Goal: Communication & Community: Answer question/provide support

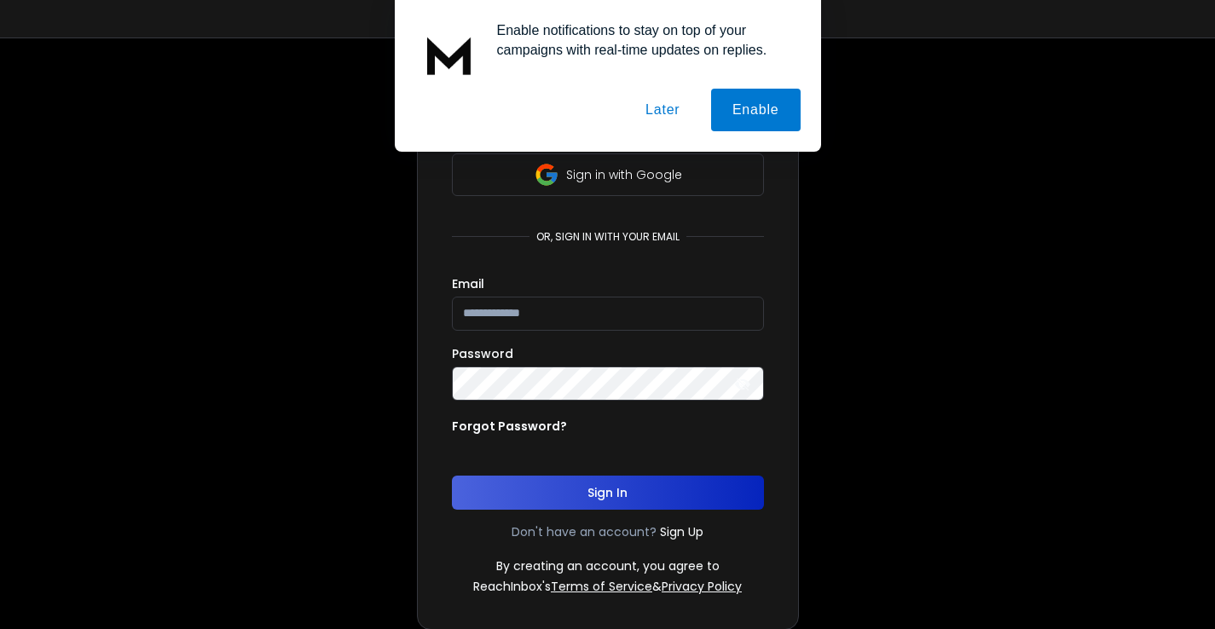
click at [614, 307] on input "email" at bounding box center [608, 314] width 312 height 34
paste input "**********"
type input "**********"
click at [667, 108] on button "Later" at bounding box center [662, 110] width 77 height 43
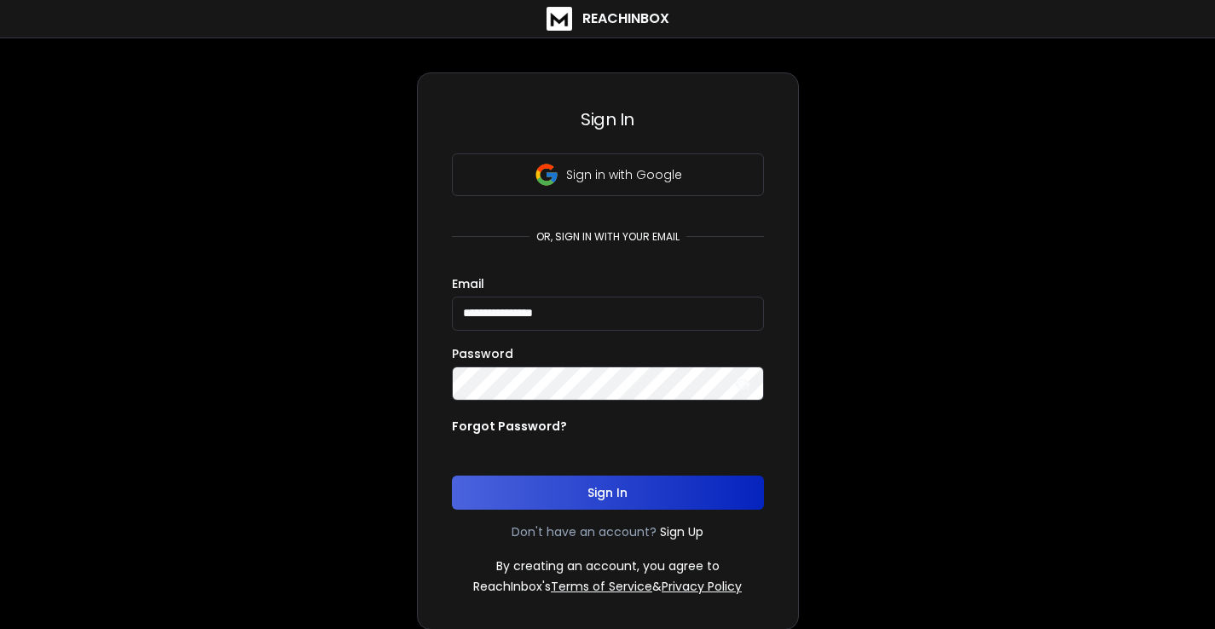
click at [659, 484] on button "Sign In" at bounding box center [608, 493] width 312 height 34
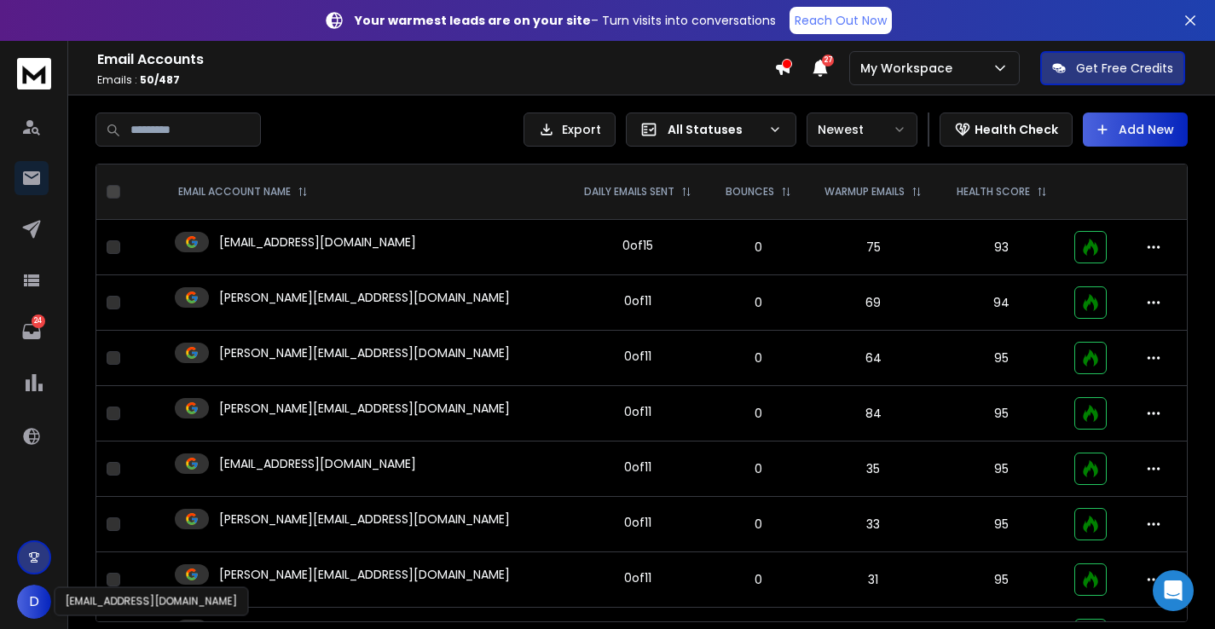
click at [28, 608] on span "D" at bounding box center [34, 602] width 34 height 34
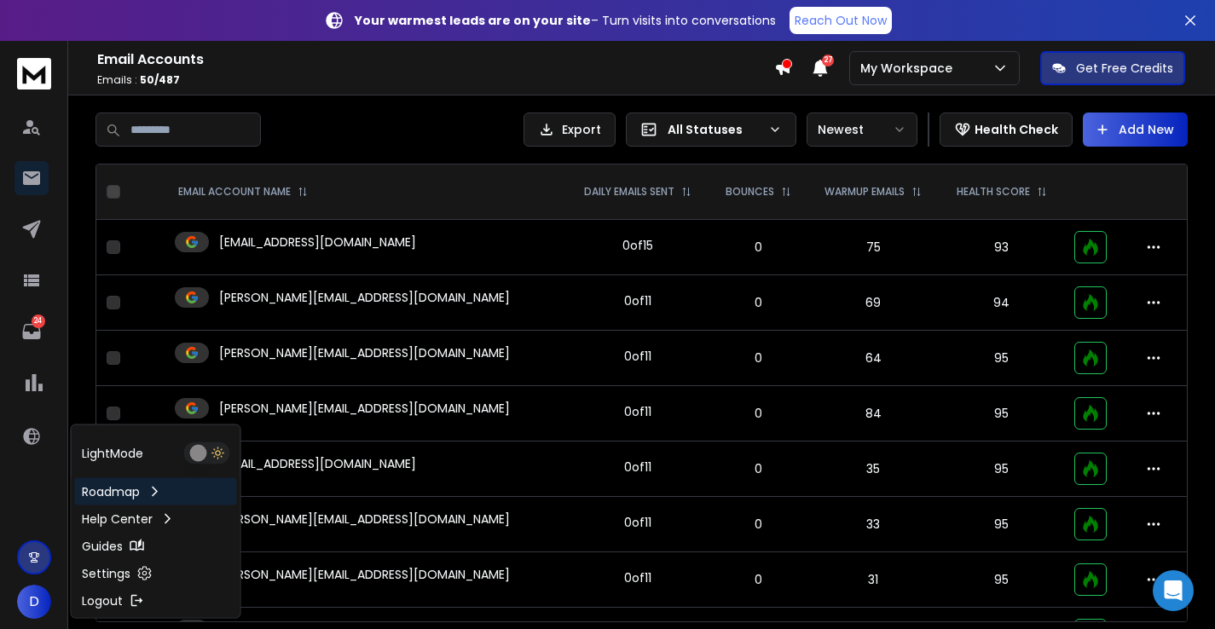
click at [218, 466] on div "Light Mode" at bounding box center [156, 449] width 169 height 49
click at [218, 459] on icon at bounding box center [217, 453] width 13 height 13
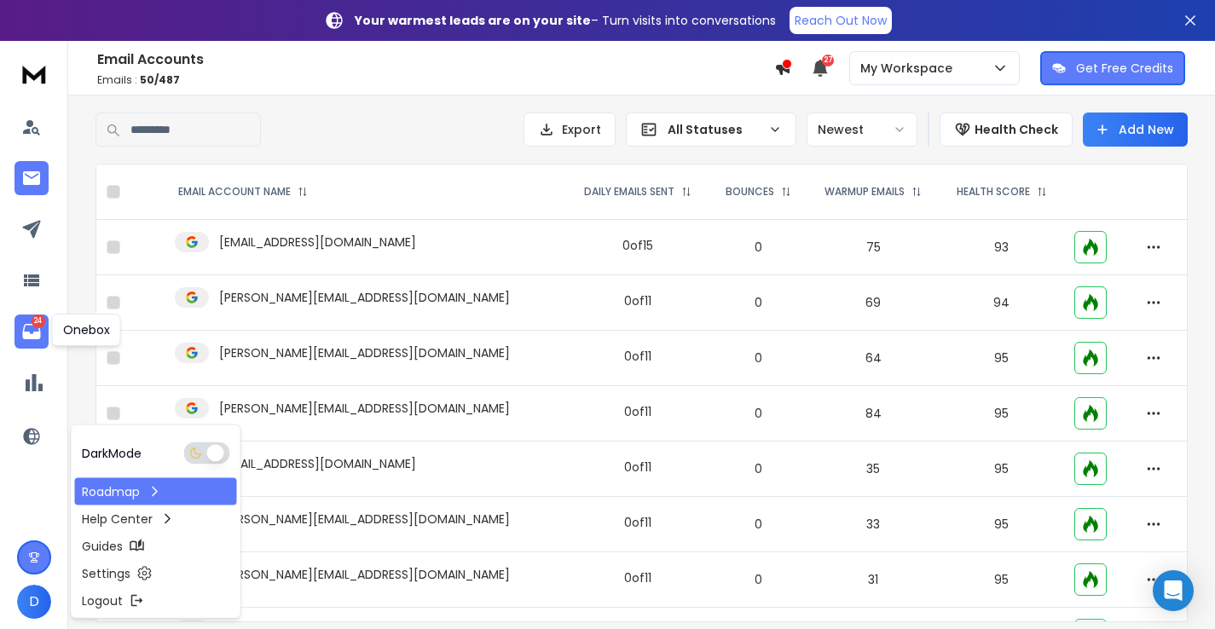
click at [41, 325] on p "24" at bounding box center [39, 322] width 14 height 14
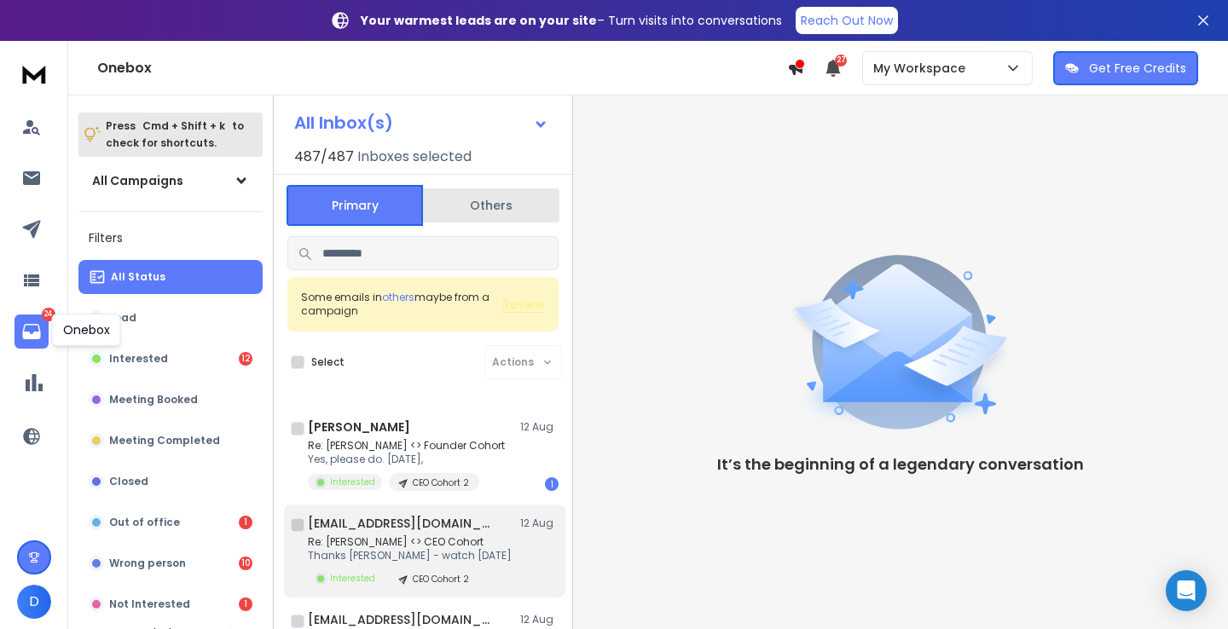
scroll to position [333, 0]
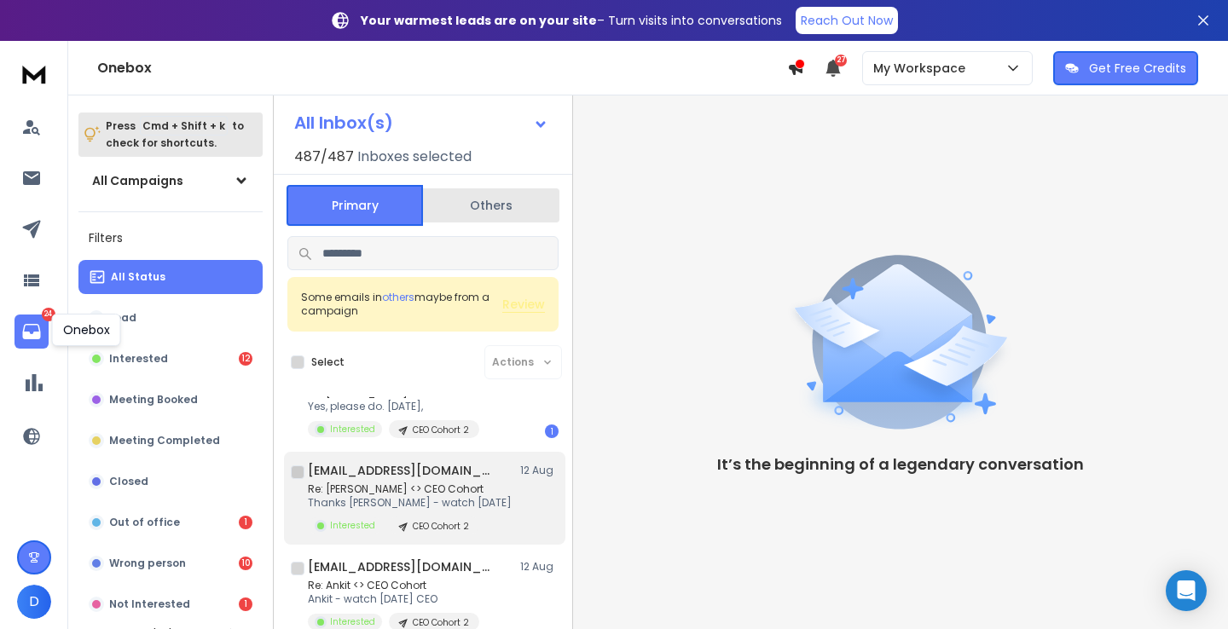
click at [526, 494] on div "Re: [PERSON_NAME] <> CEO Cohort Thanks [PERSON_NAME] - watch [DATE] Interested …" at bounding box center [433, 508] width 251 height 52
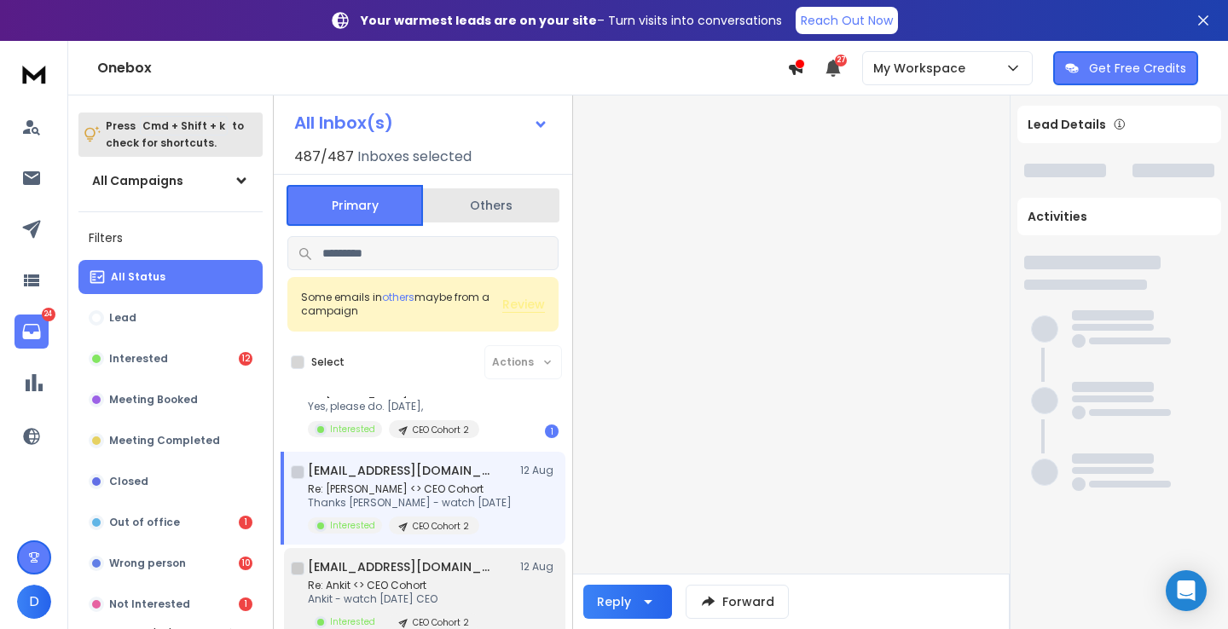
click at [523, 580] on div "Re: Ankit <> CEO Cohort Ankit - watch [DATE] CEO Interested CEO Cohort 2" at bounding box center [433, 605] width 251 height 52
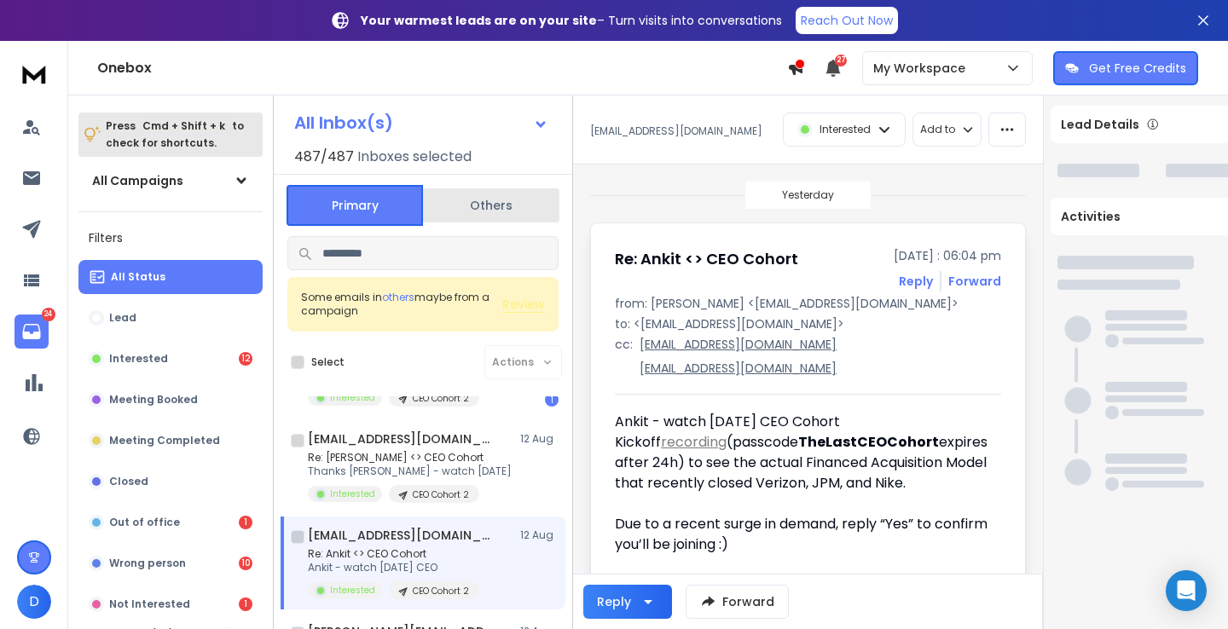
scroll to position [431, 0]
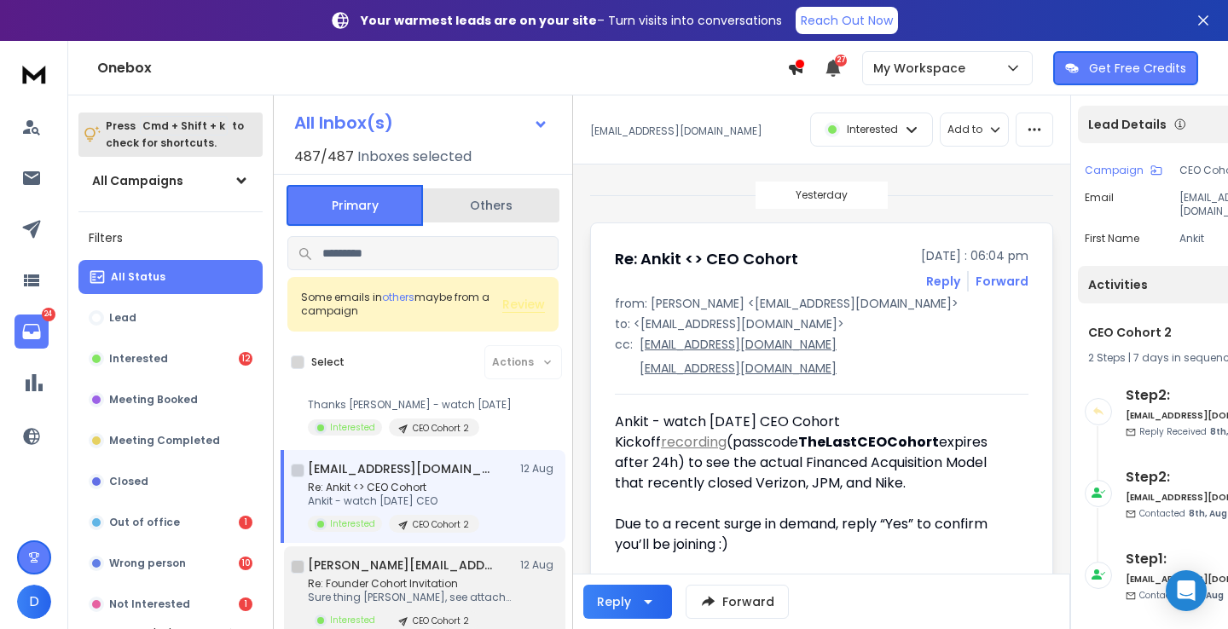
click at [520, 563] on p "12 Aug" at bounding box center [539, 565] width 38 height 14
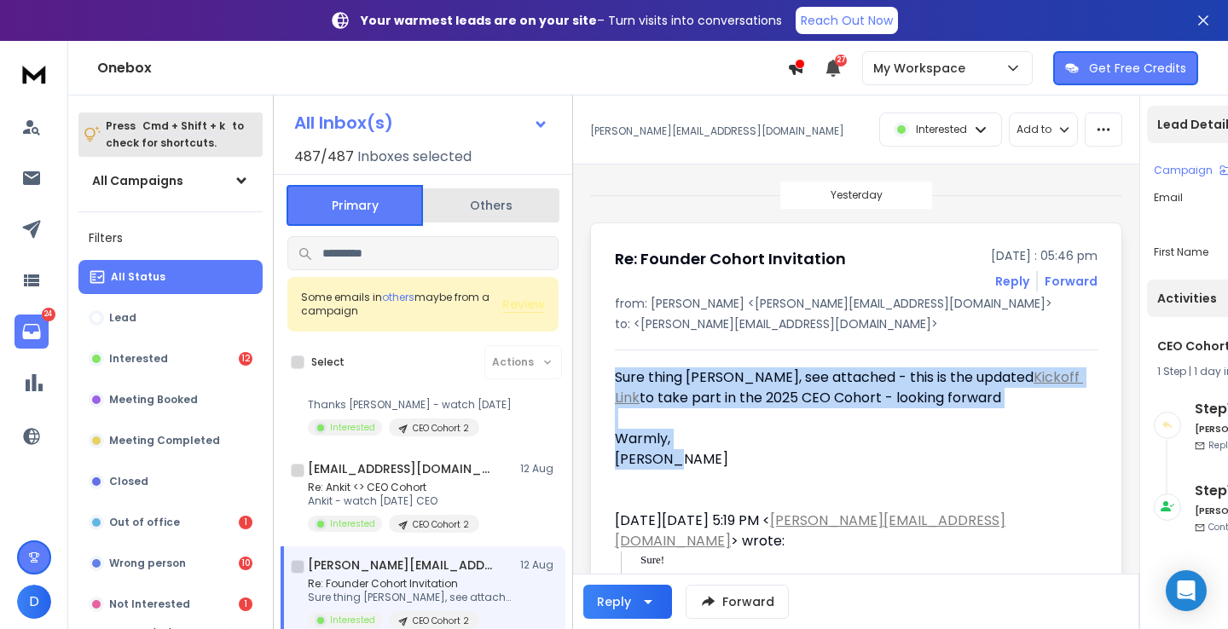
drag, startPoint x: 684, startPoint y: 423, endPoint x: 610, endPoint y: 367, distance: 91.9
copy div "Sure thing [PERSON_NAME], see attached - this is the updated Kickoff Link to ta…"
click at [990, 373] on link "Kickoff Link" at bounding box center [849, 387] width 468 height 40
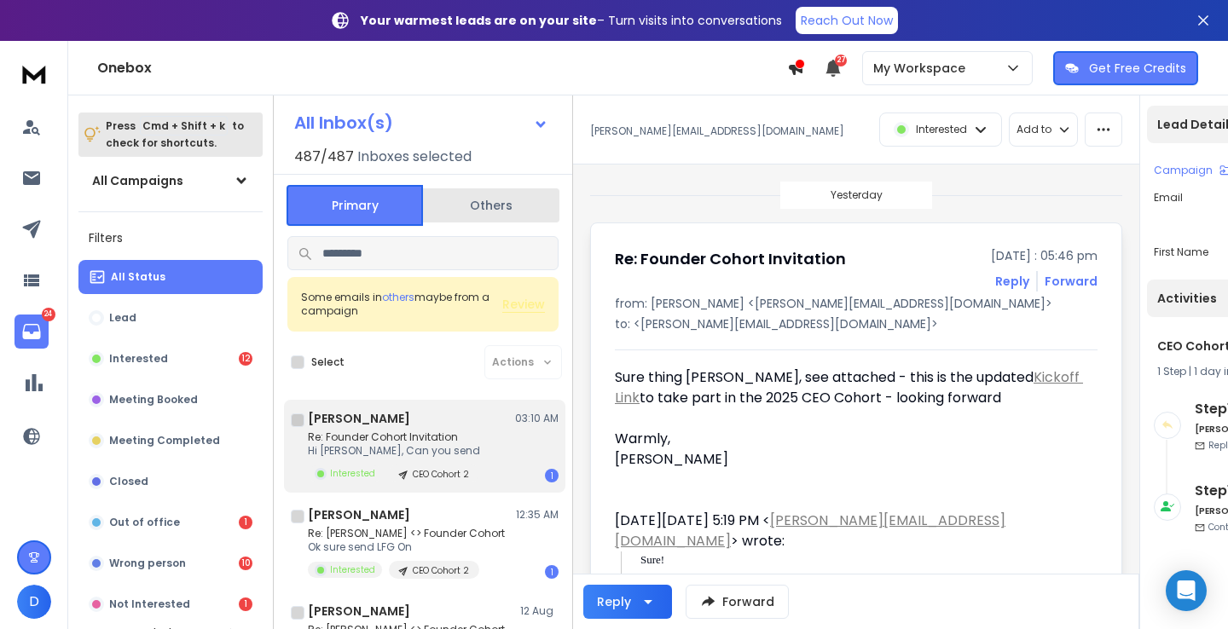
click at [494, 430] on div "[PERSON_NAME] 03:10 AM Re: Founder Cohort Invitation Hi [PERSON_NAME], Can you …" at bounding box center [433, 446] width 251 height 72
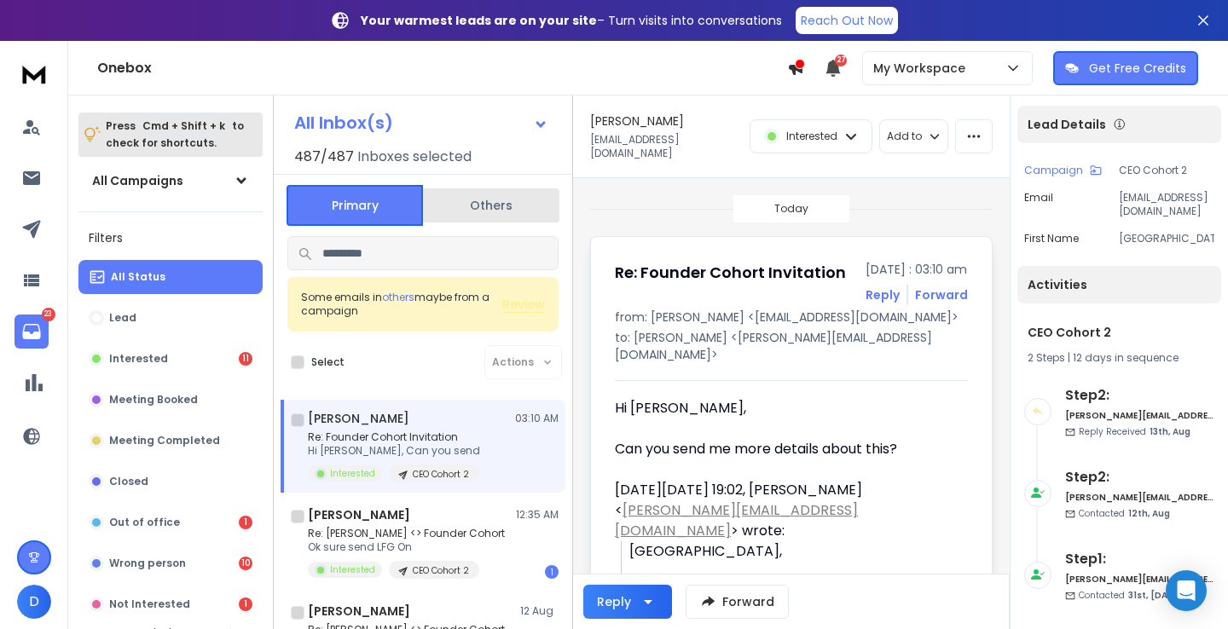
click at [618, 598] on div "Reply" at bounding box center [614, 601] width 34 height 17
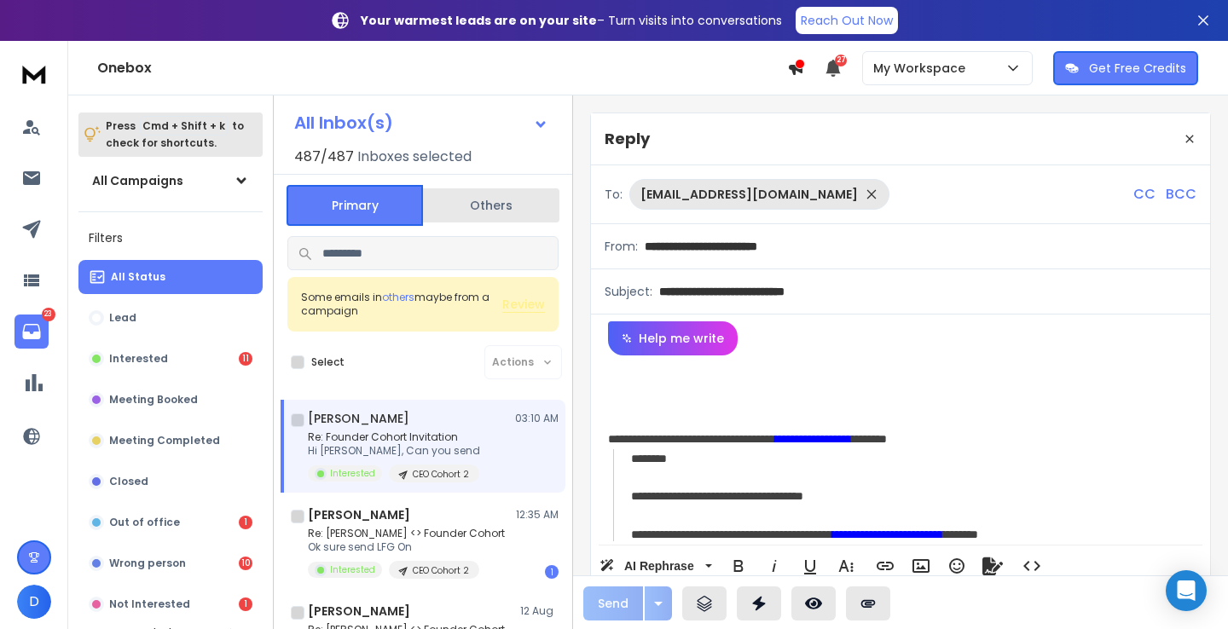
click at [621, 381] on div at bounding box center [900, 382] width 585 height 19
click at [1182, 136] on icon at bounding box center [1189, 139] width 14 height 14
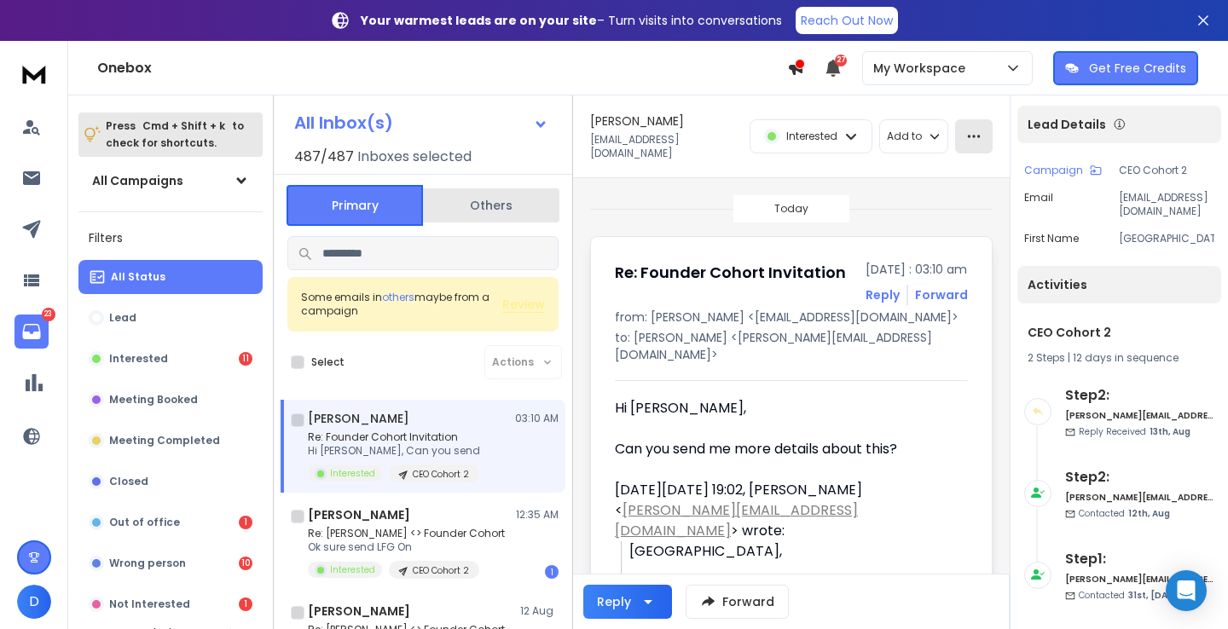
click at [992, 124] on button "button" at bounding box center [974, 136] width 38 height 34
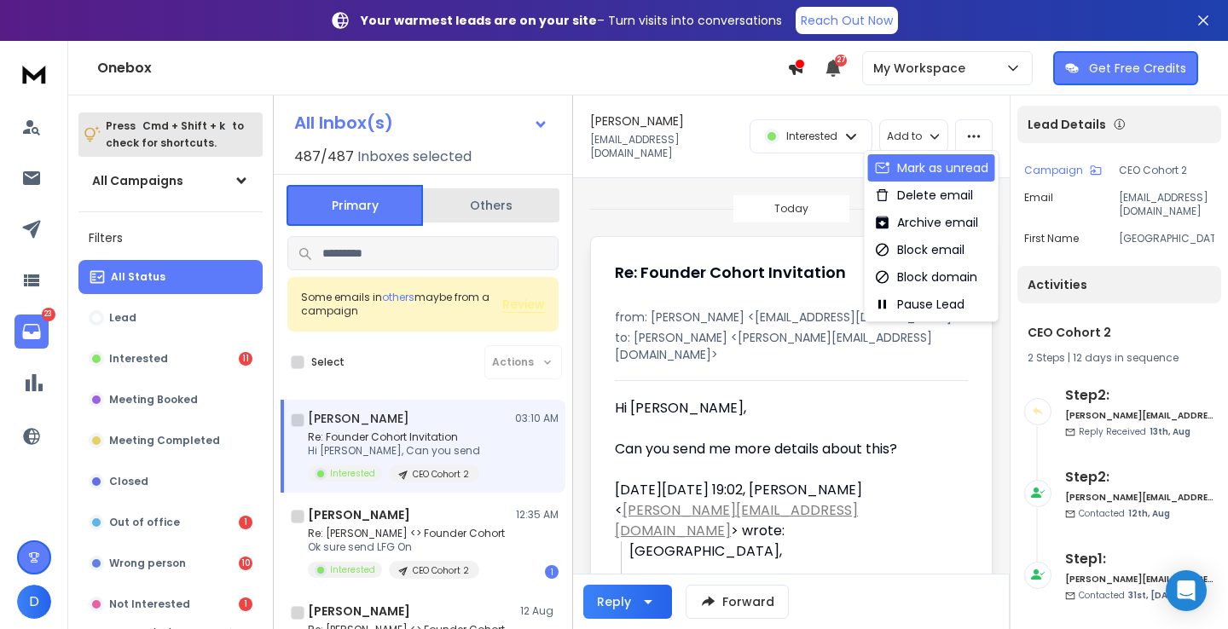
click at [953, 157] on div "Mark as unread" at bounding box center [931, 167] width 127 height 27
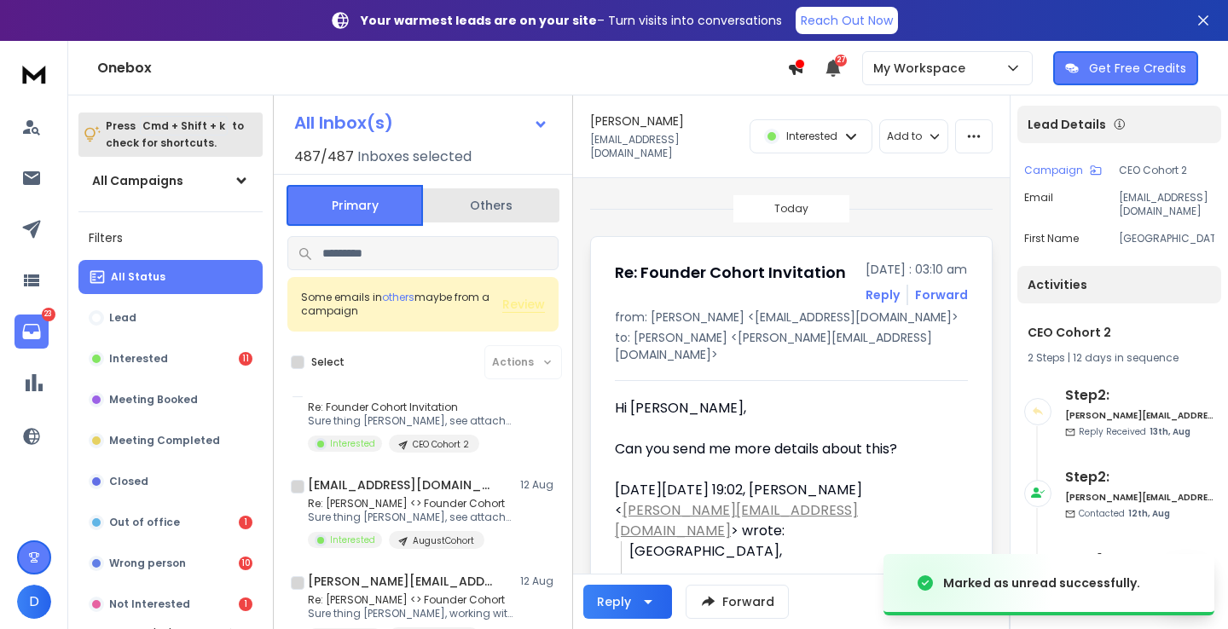
scroll to position [647, 0]
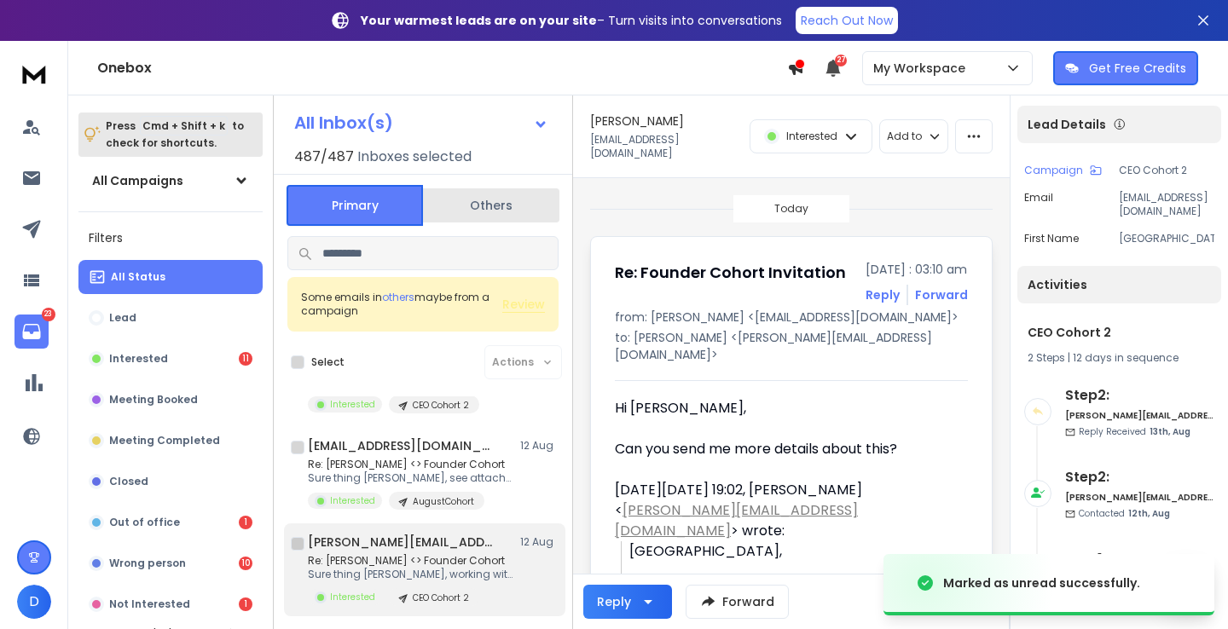
click at [479, 533] on div "[PERSON_NAME][EMAIL_ADDRESS][PERSON_NAME][DOMAIN_NAME] [DATE] Re: [PERSON_NAME]…" at bounding box center [424, 569] width 281 height 93
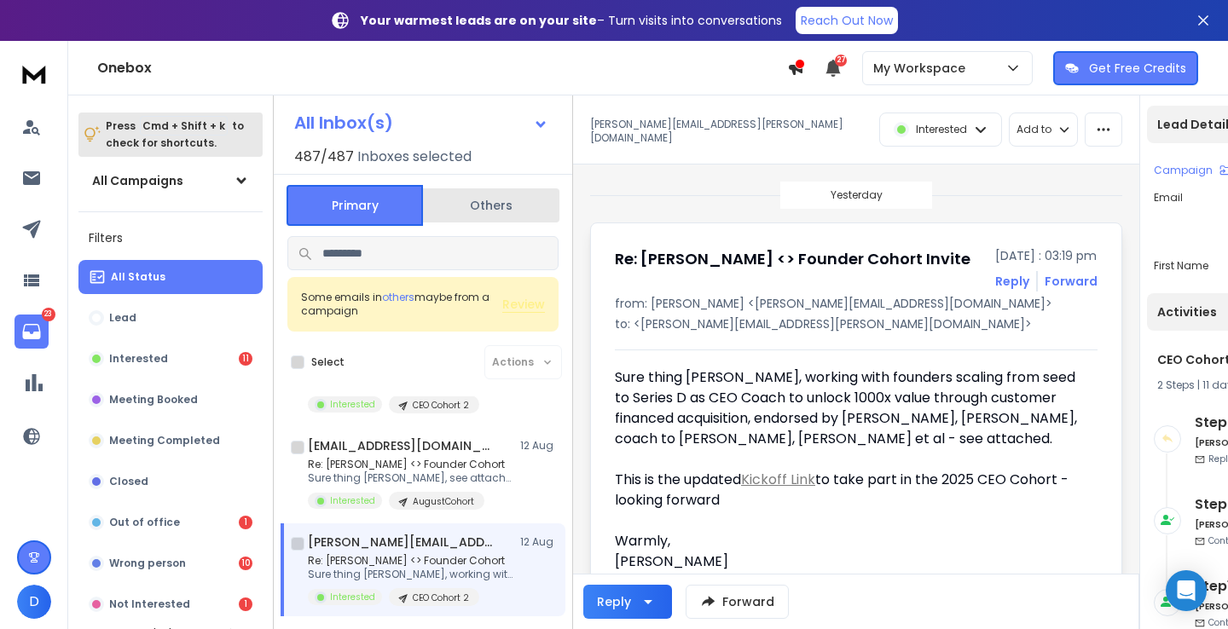
click at [784, 460] on div at bounding box center [849, 459] width 469 height 20
click at [783, 482] on link "Kickoff Link" at bounding box center [778, 480] width 74 height 20
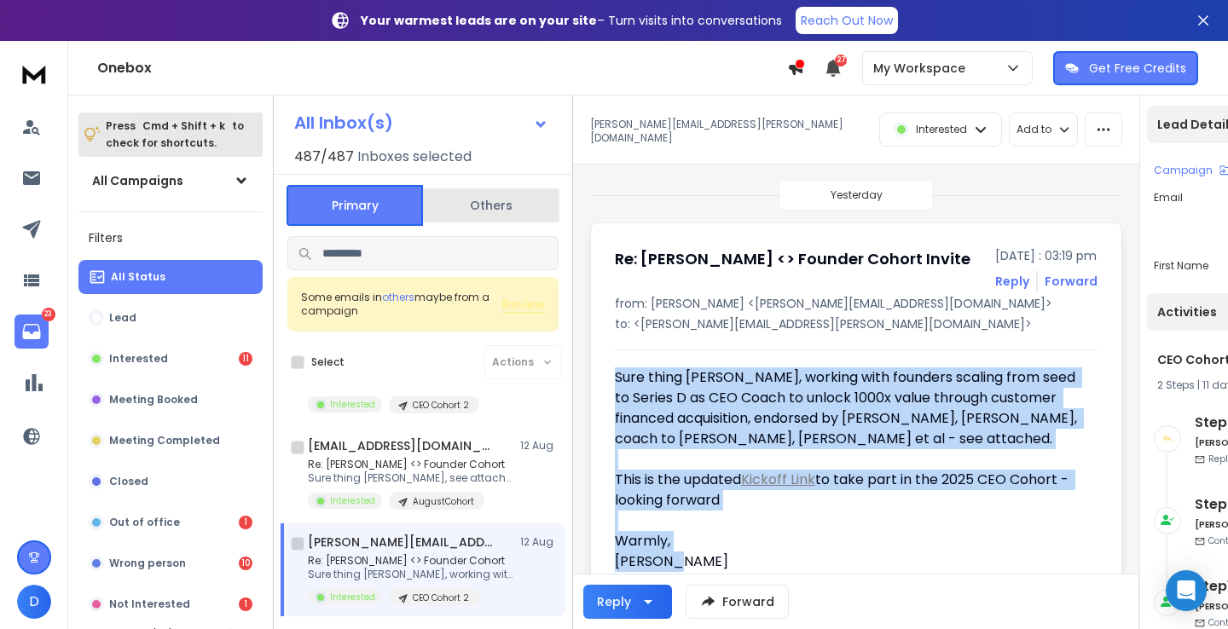
drag, startPoint x: 650, startPoint y: 501, endPoint x: 606, endPoint y: 367, distance: 141.8
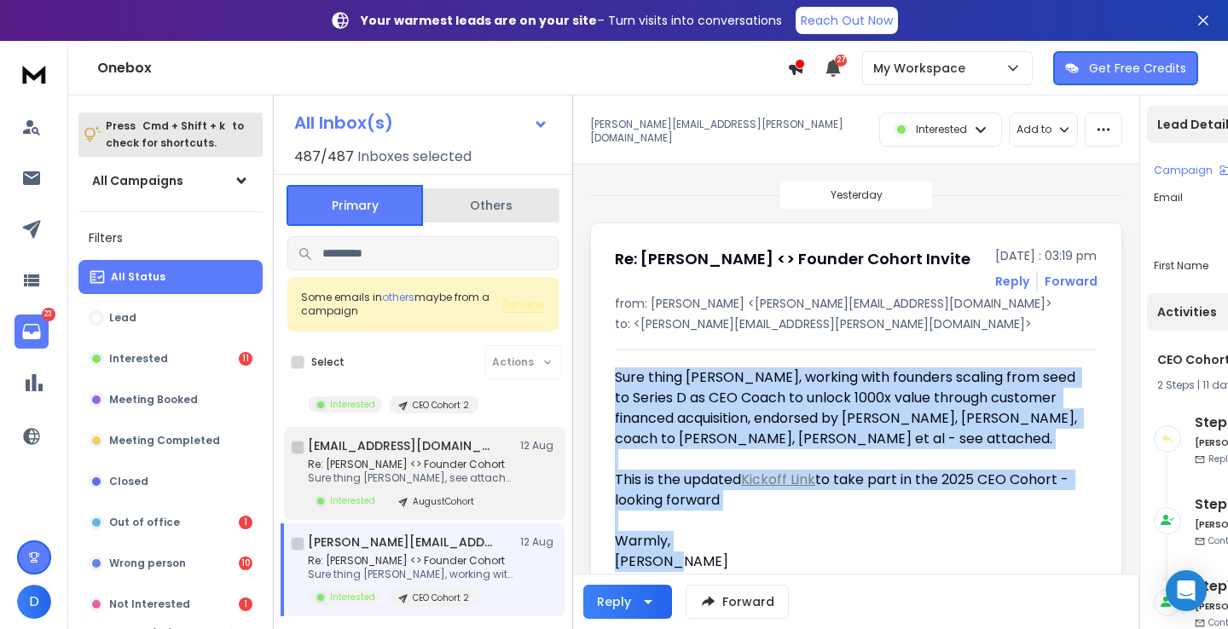
copy div "Sure thing [PERSON_NAME], working with founders scaling from seed to Series D a…"
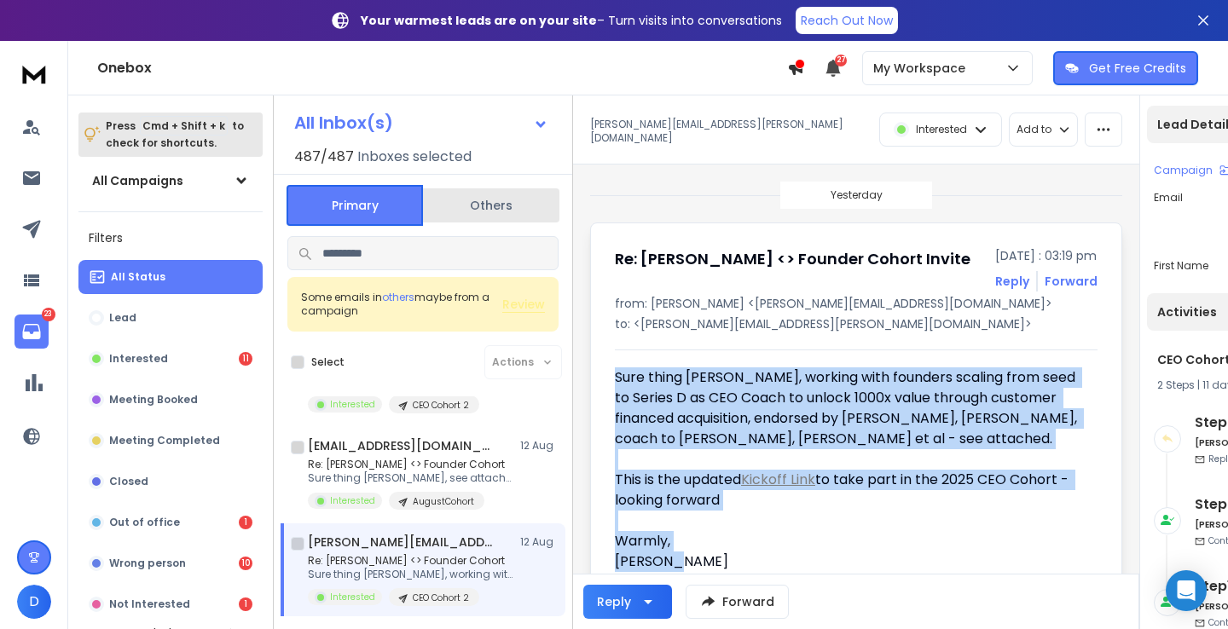
scroll to position [0, 0]
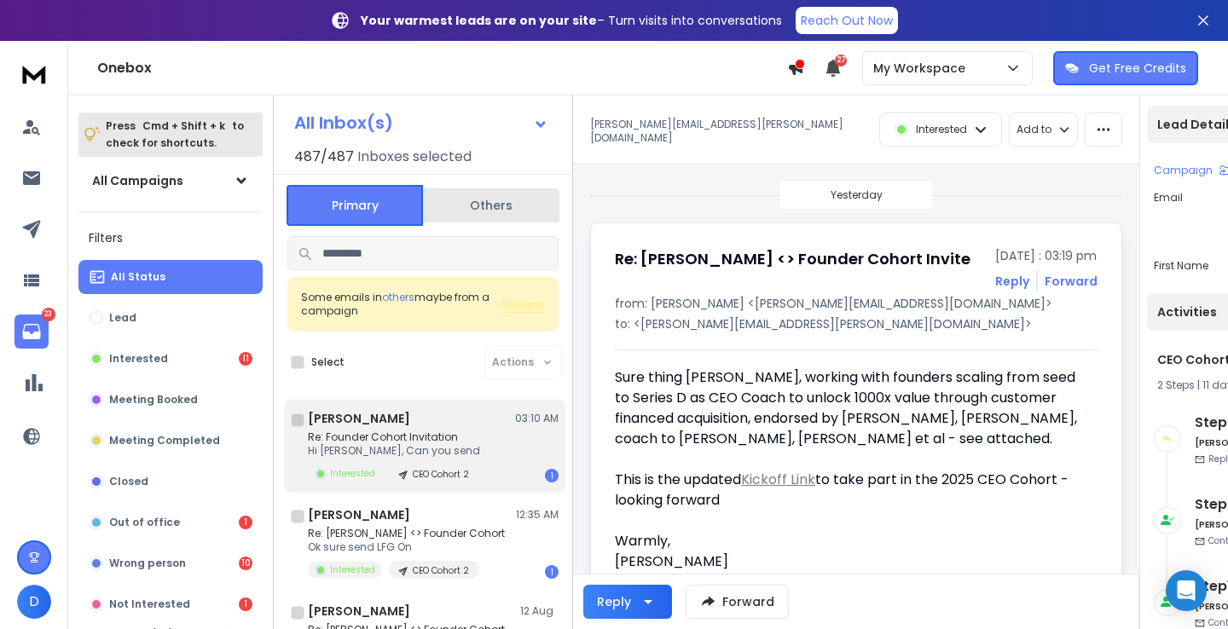
click at [483, 433] on div "Re: Founder Cohort Invitation Hi [PERSON_NAME], Can you send Interested CEO Coh…" at bounding box center [433, 456] width 251 height 52
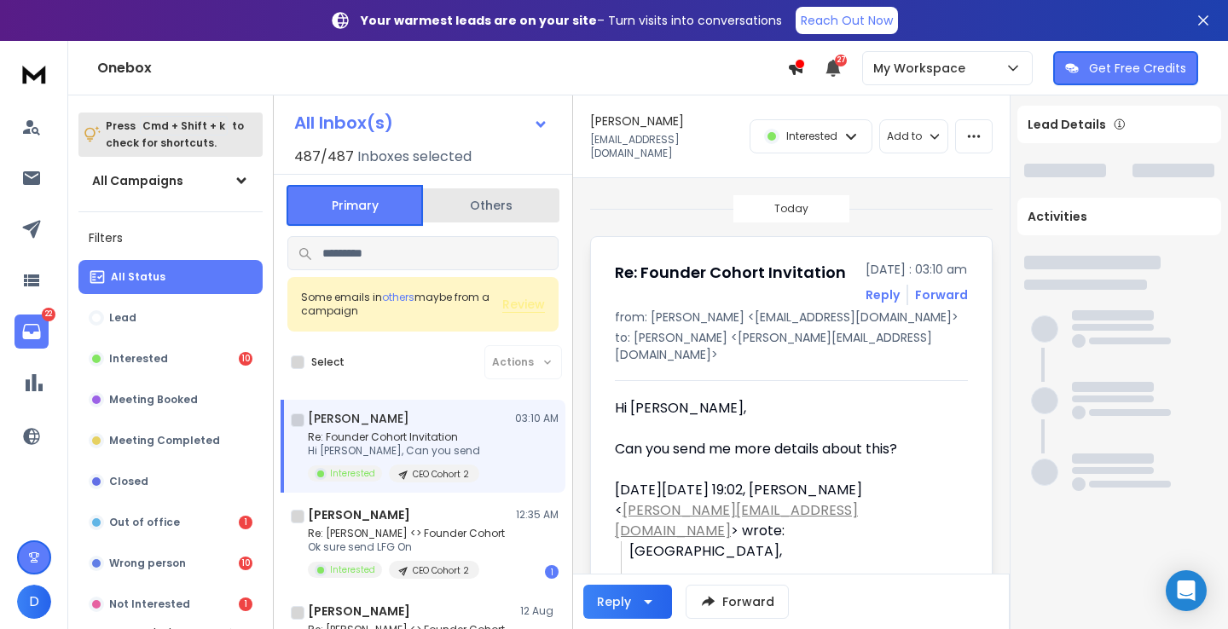
click at [612, 592] on div "Reply" at bounding box center [627, 602] width 61 height 20
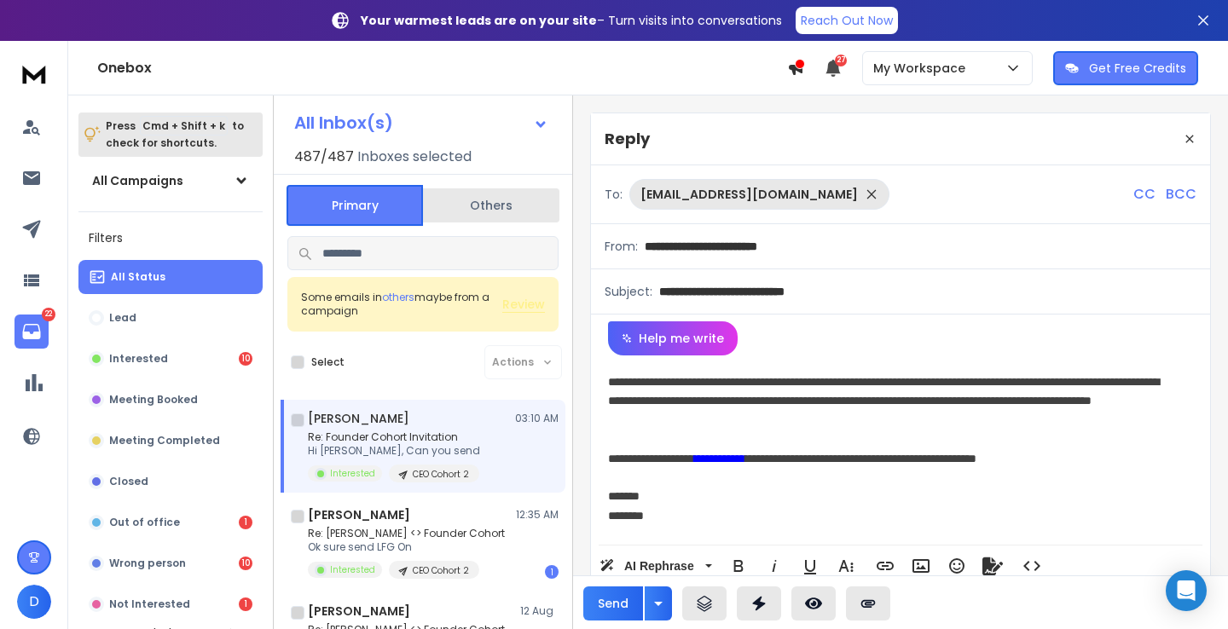
click at [673, 389] on div "**********" at bounding box center [887, 401] width 559 height 57
click at [614, 606] on button "Send" at bounding box center [613, 603] width 60 height 34
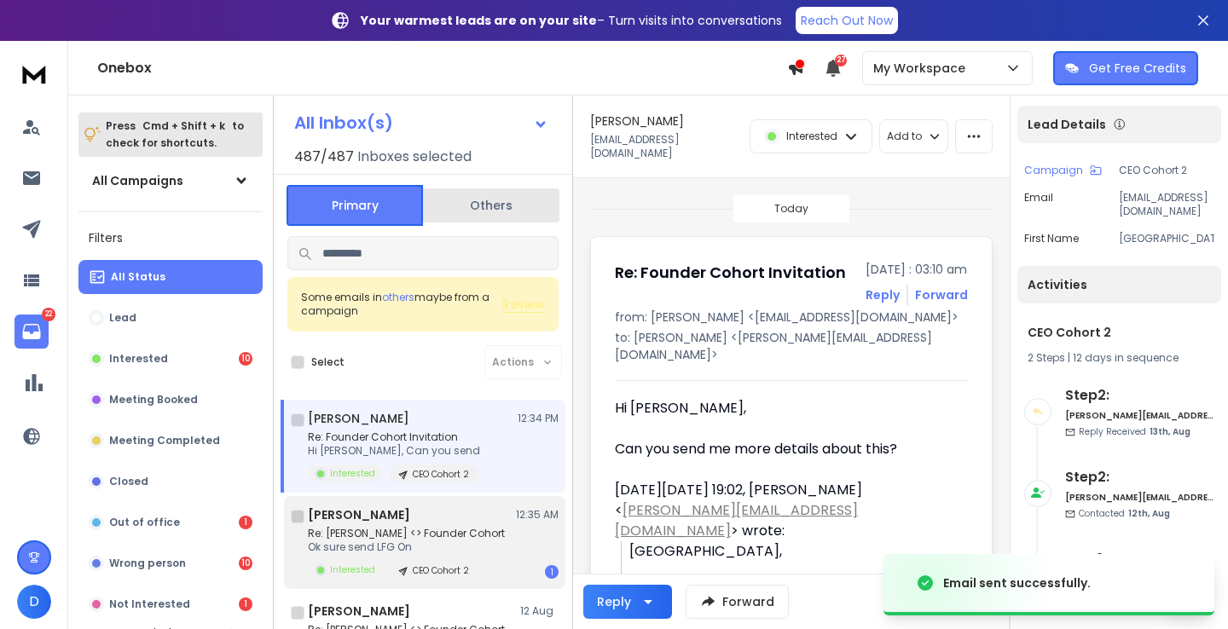
click at [516, 516] on p "12:35 AM" at bounding box center [537, 515] width 43 height 14
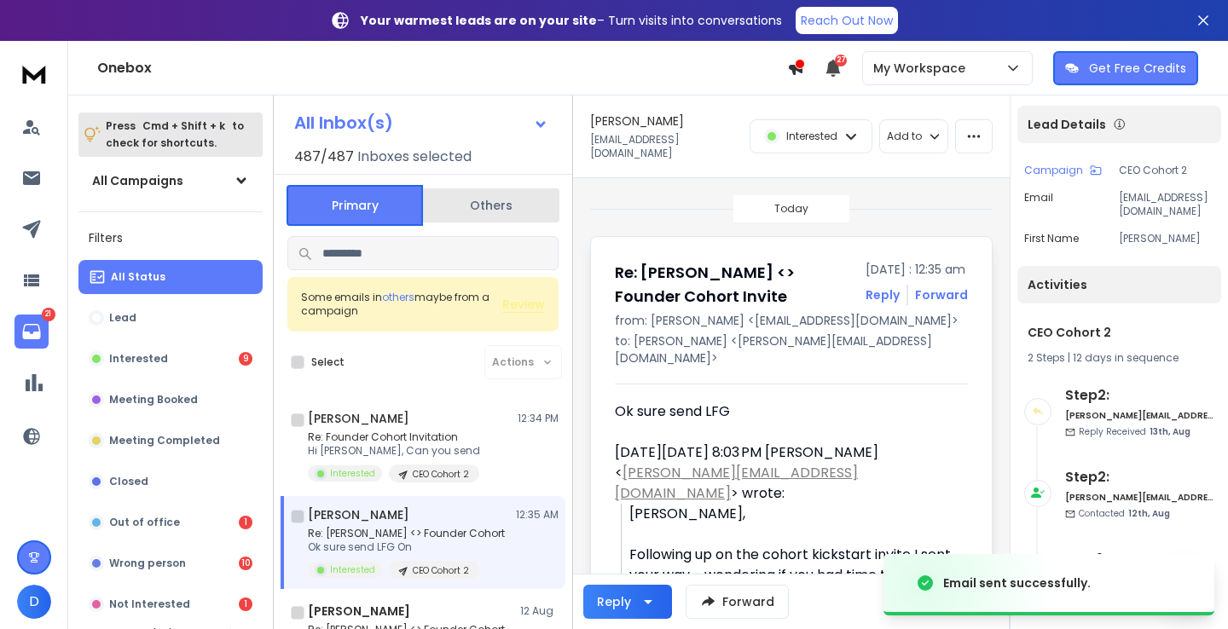
click at [627, 598] on div "Reply" at bounding box center [614, 601] width 34 height 17
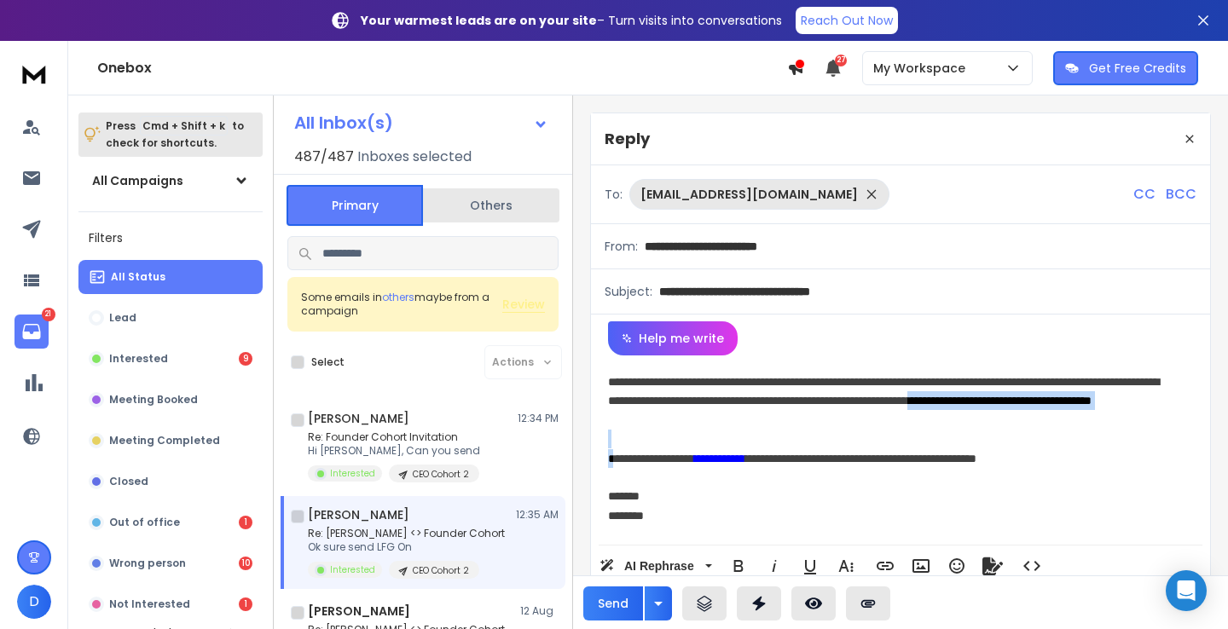
drag, startPoint x: 614, startPoint y: 464, endPoint x: 615, endPoint y: 428, distance: 35.8
click at [615, 428] on div "**********" at bounding box center [900, 448] width 619 height 186
click at [674, 385] on div "**********" at bounding box center [887, 401] width 559 height 57
click at [620, 583] on div "Send" at bounding box center [900, 602] width 655 height 55
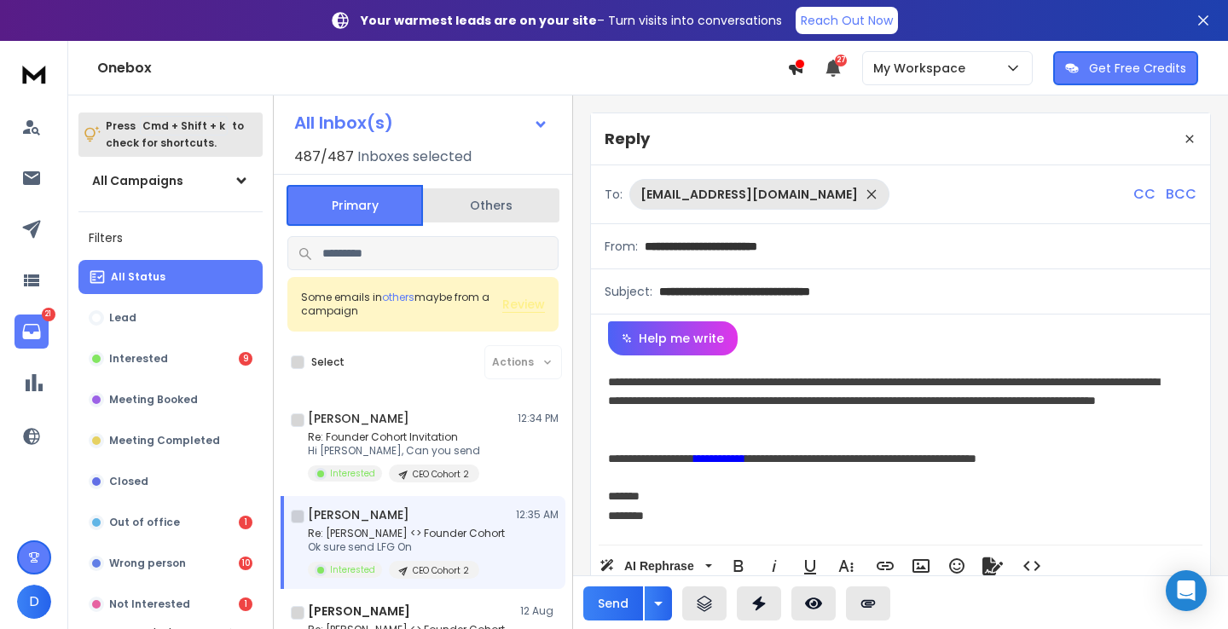
click at [625, 615] on button "Send" at bounding box center [613, 603] width 60 height 34
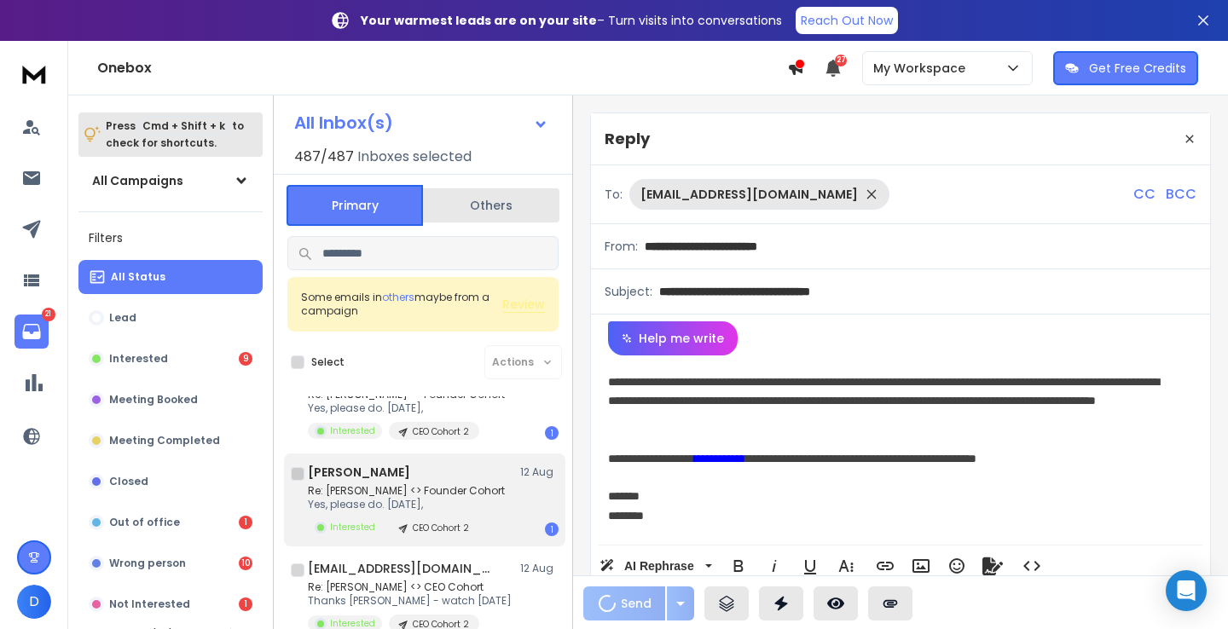
scroll to position [118, 0]
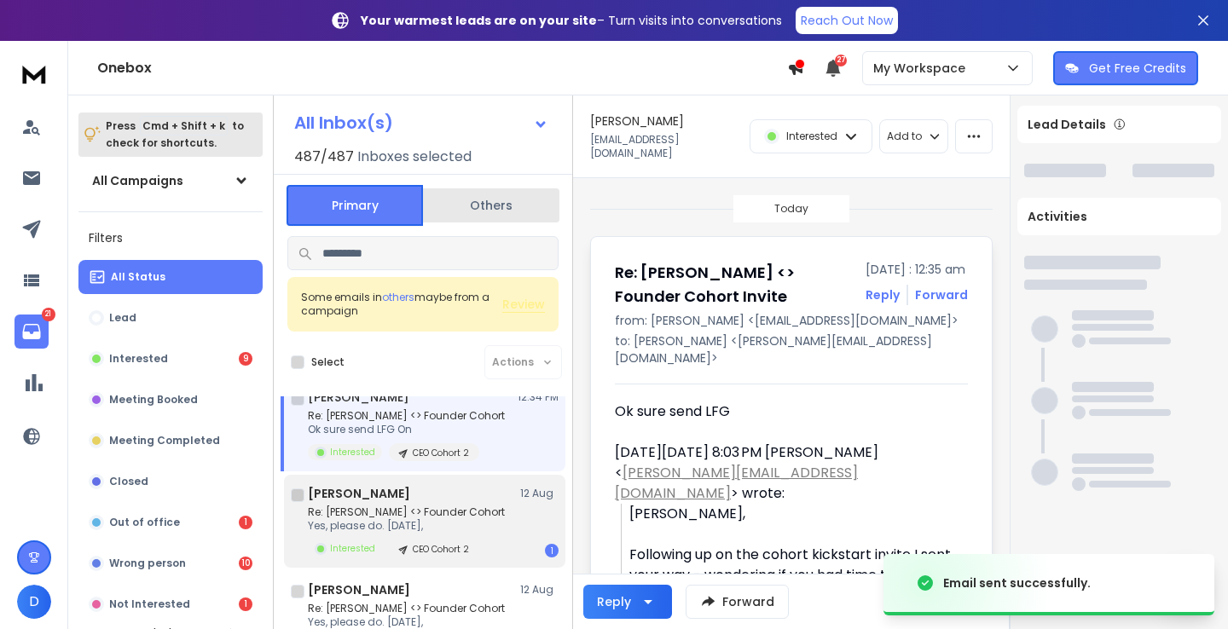
click at [532, 488] on p "12 Aug" at bounding box center [539, 494] width 38 height 14
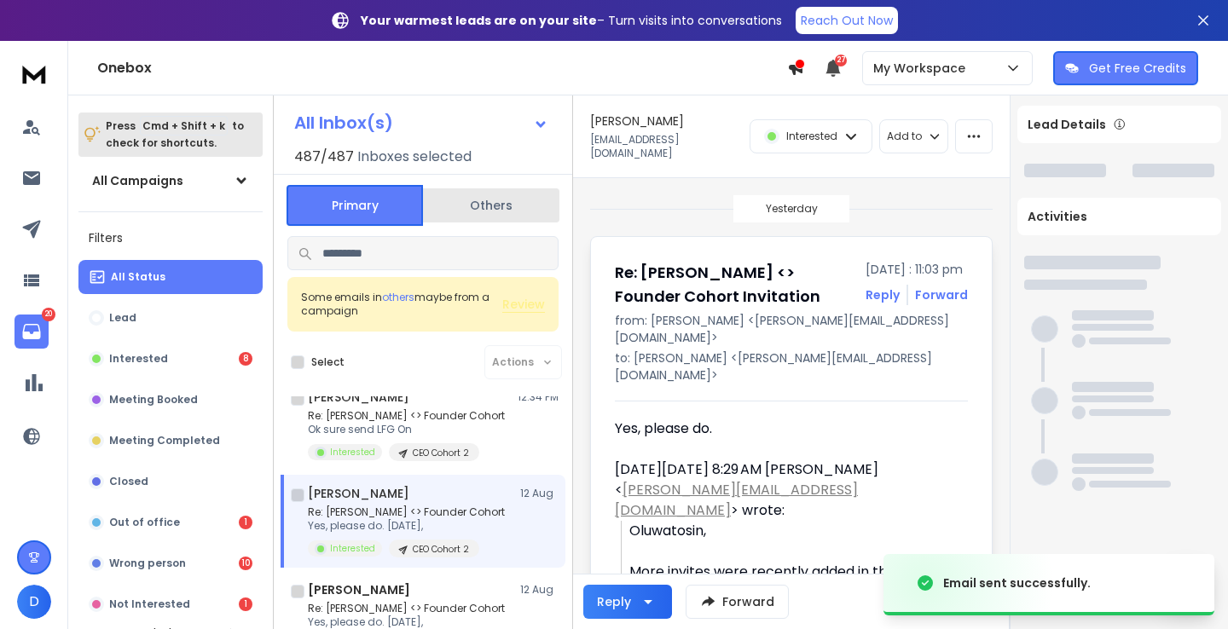
click at [623, 602] on div "Reply" at bounding box center [614, 601] width 34 height 17
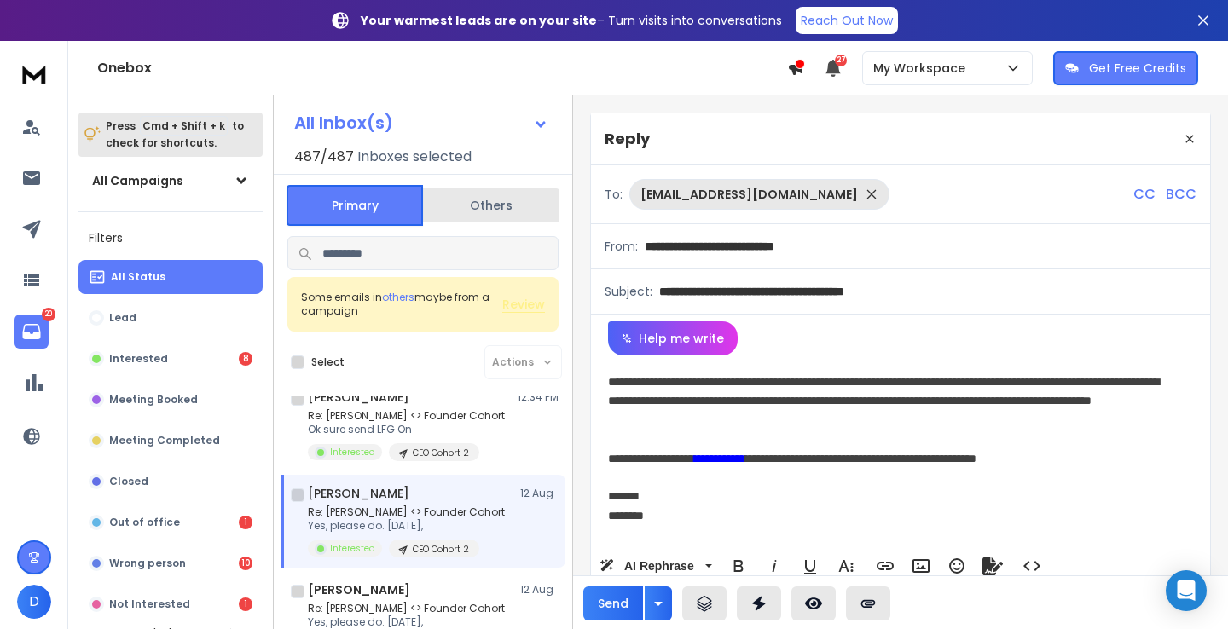
click at [674, 384] on div "**********" at bounding box center [887, 401] width 559 height 57
click at [628, 604] on button "Send" at bounding box center [613, 603] width 60 height 34
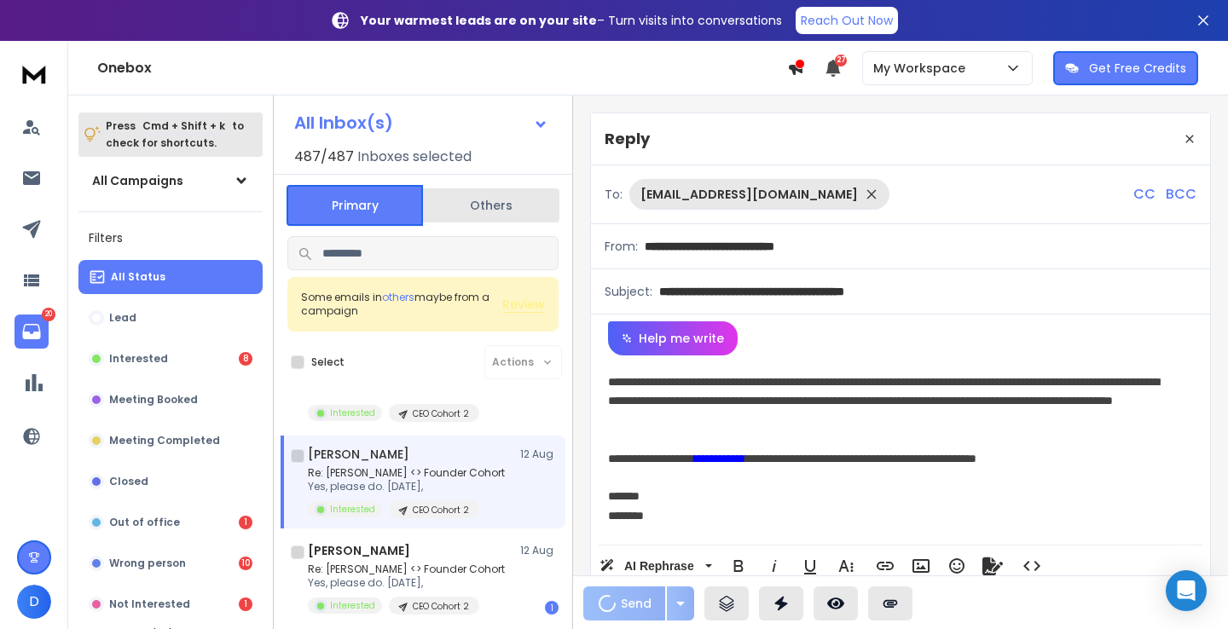
scroll to position [176, 0]
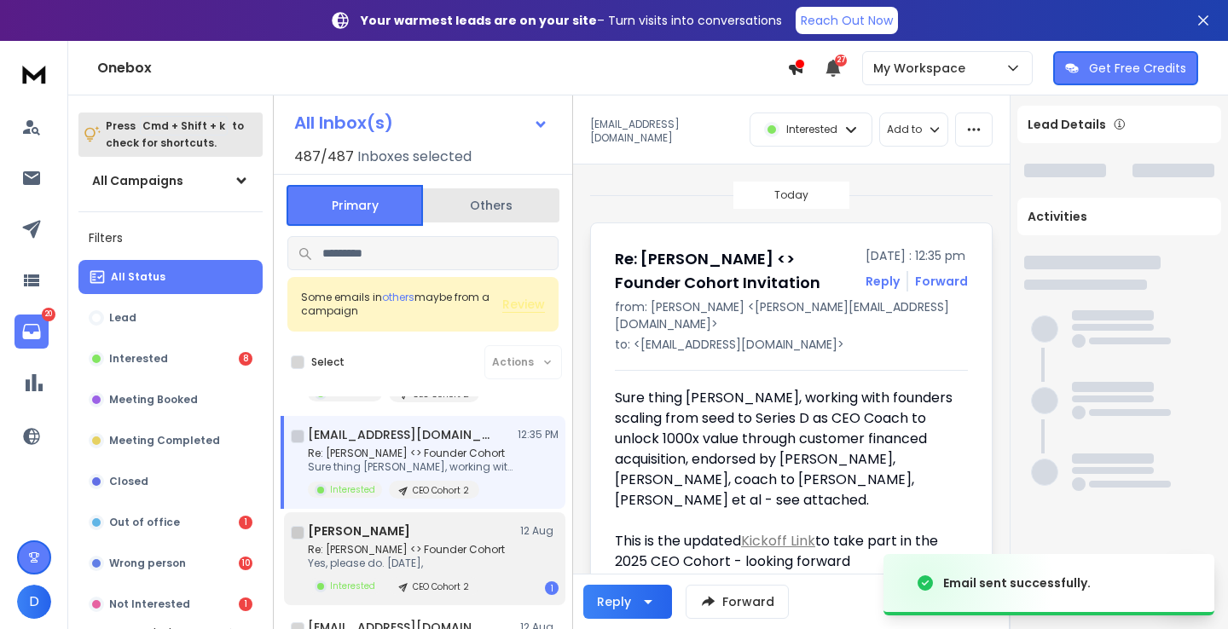
click at [443, 529] on div "[PERSON_NAME] [DATE]" at bounding box center [433, 531] width 251 height 17
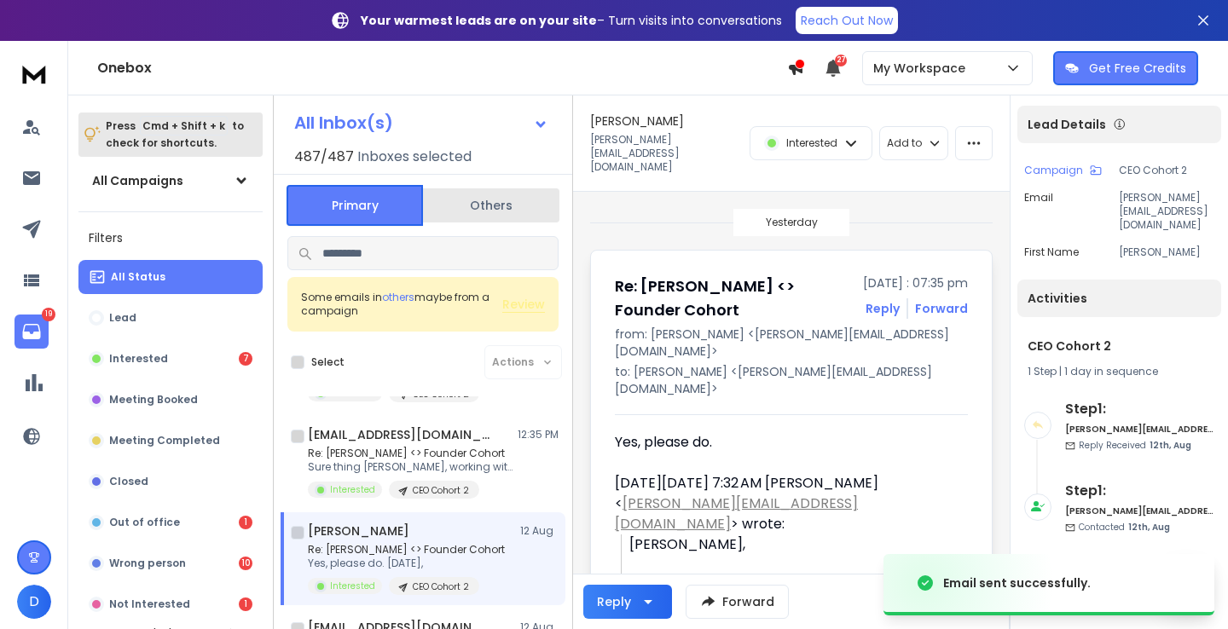
click at [621, 594] on div "Reply" at bounding box center [614, 601] width 34 height 17
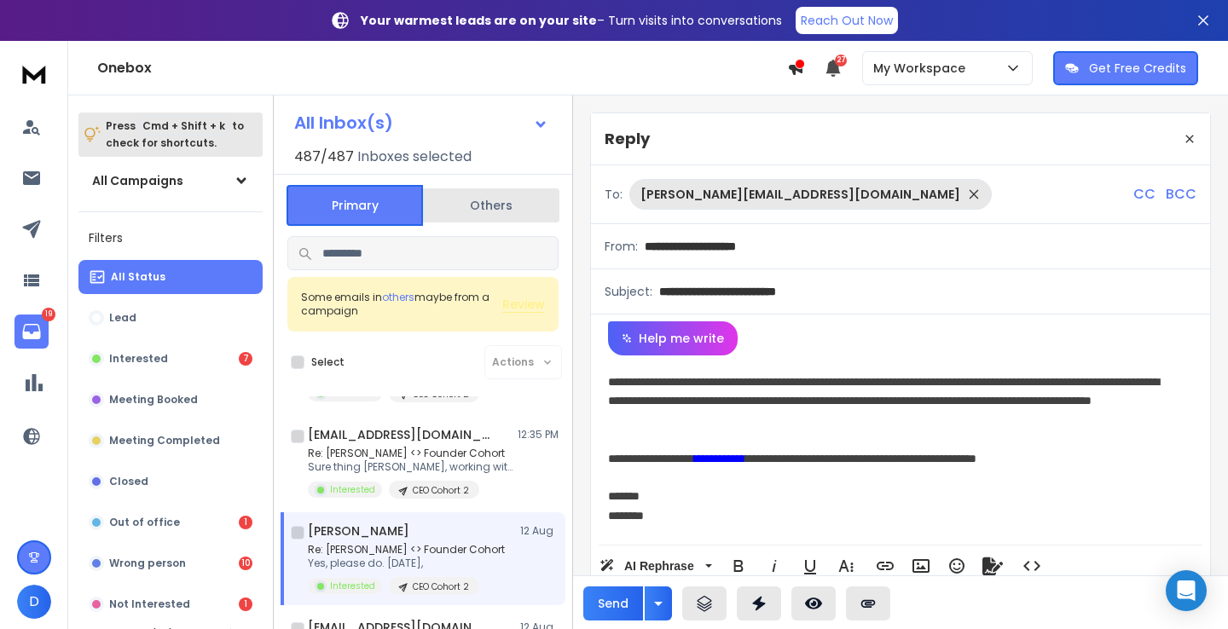
click at [678, 381] on div "**********" at bounding box center [887, 401] width 559 height 57
click at [610, 598] on button "Send" at bounding box center [613, 603] width 60 height 34
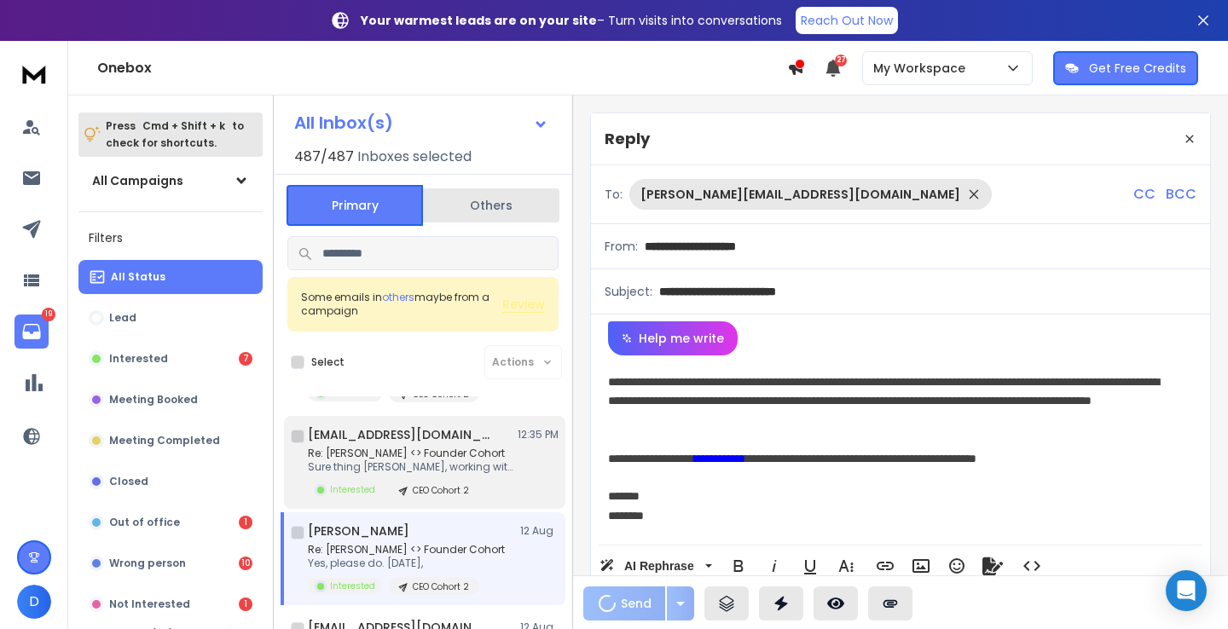
scroll to position [412, 0]
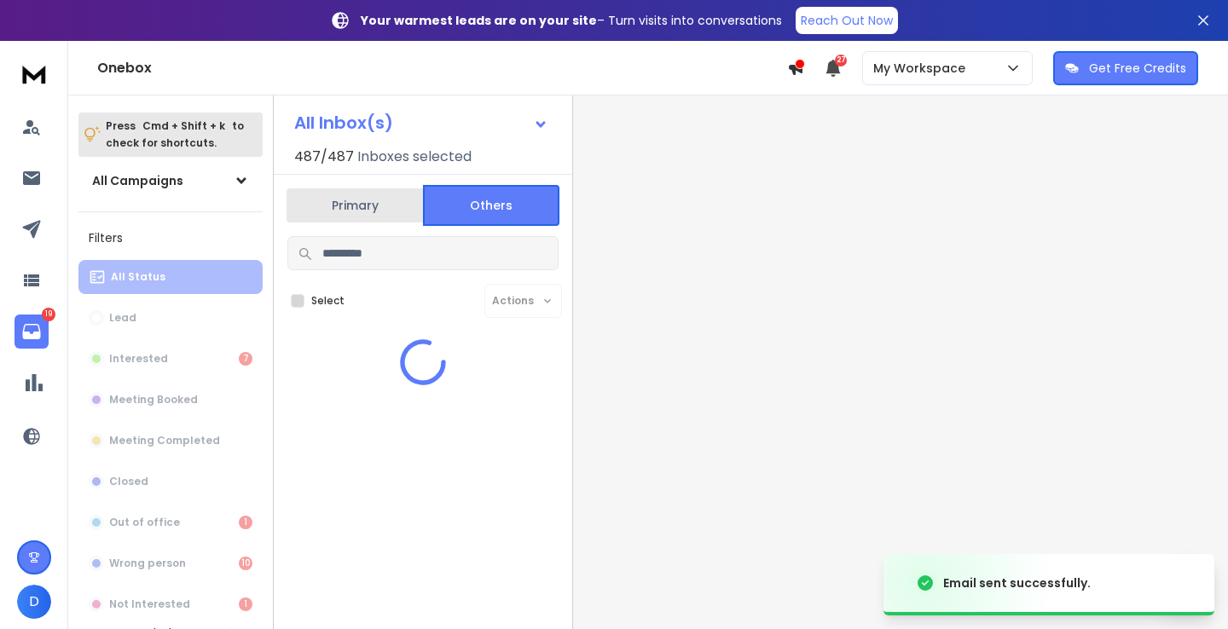
click at [473, 206] on button "Others" at bounding box center [491, 205] width 136 height 41
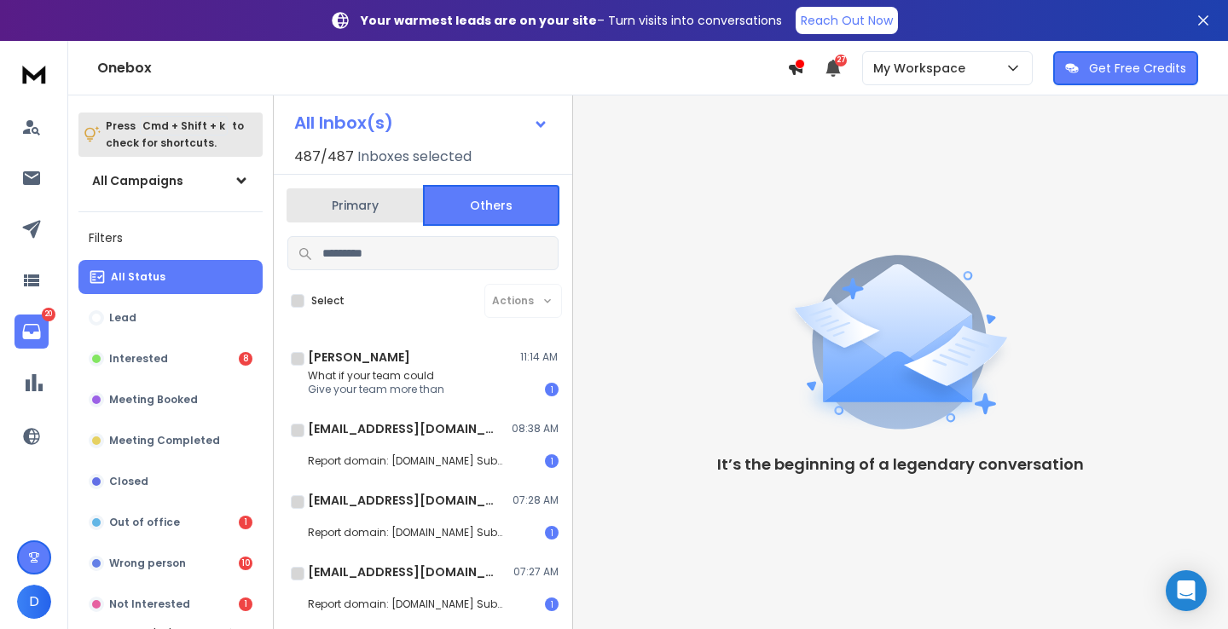
click at [370, 207] on button "Primary" at bounding box center [354, 206] width 136 height 38
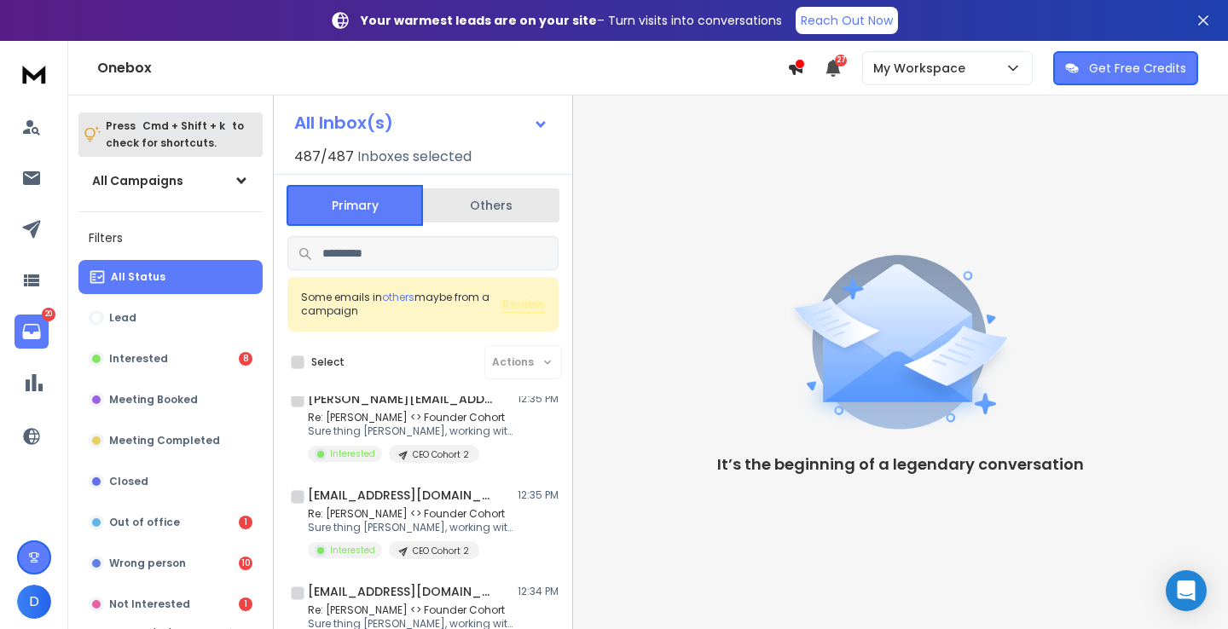
scroll to position [350, 0]
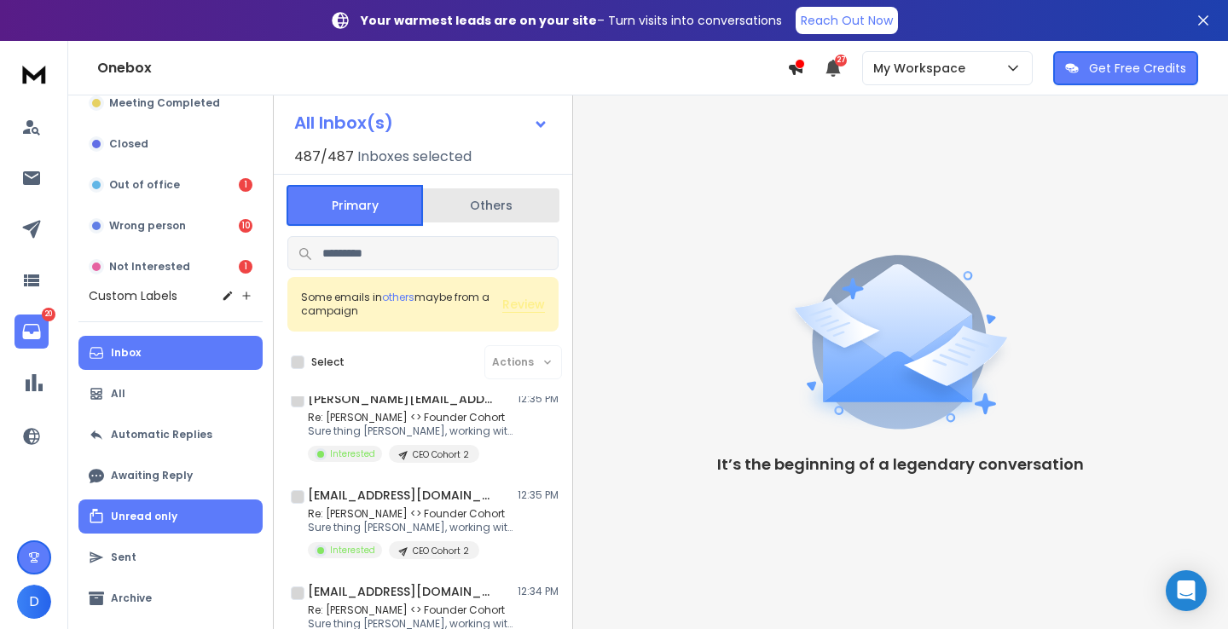
click at [165, 510] on p "Unread only" at bounding box center [144, 517] width 66 height 14
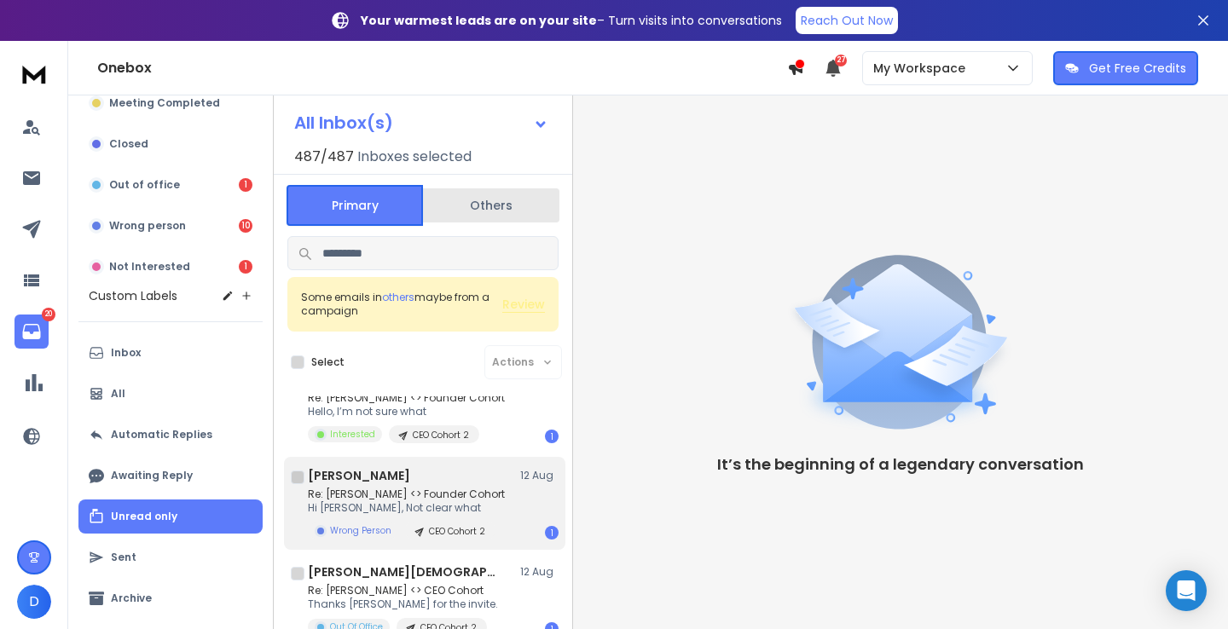
scroll to position [157, 0]
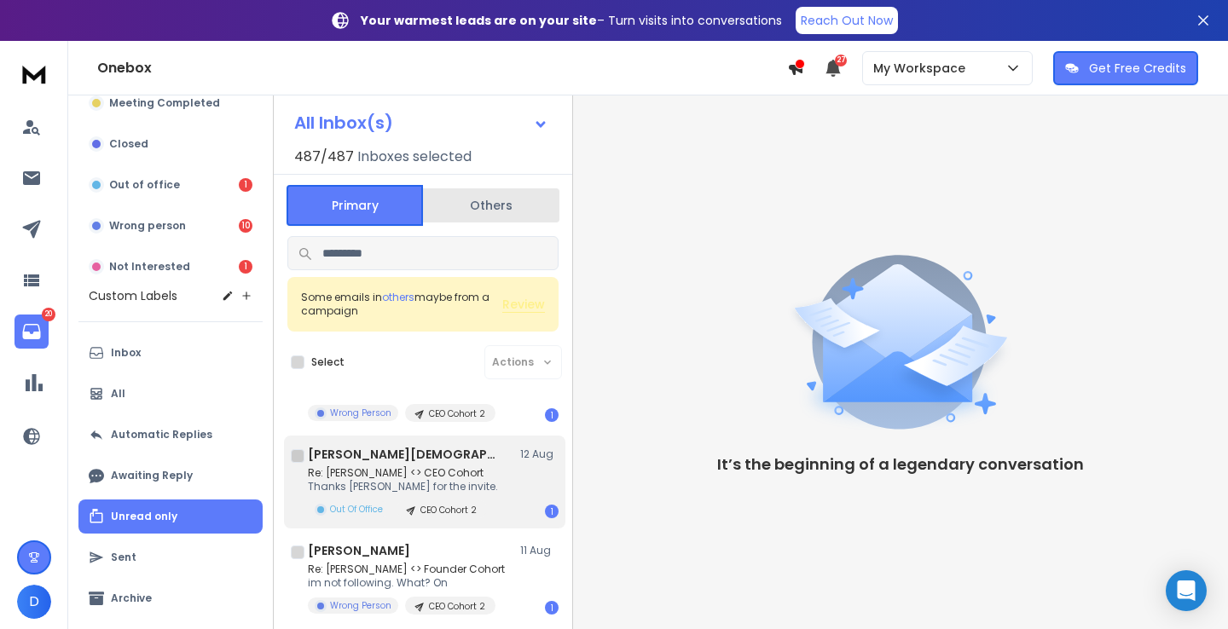
click at [534, 461] on p "12 Aug" at bounding box center [539, 455] width 38 height 14
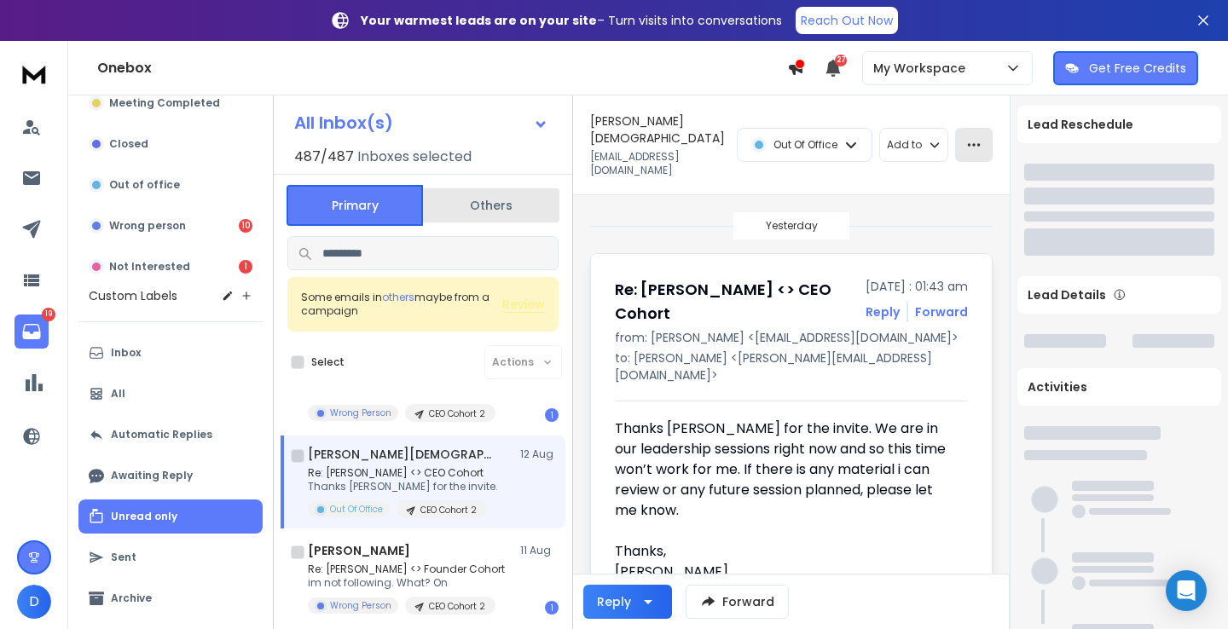
click at [968, 128] on button "button" at bounding box center [974, 145] width 38 height 34
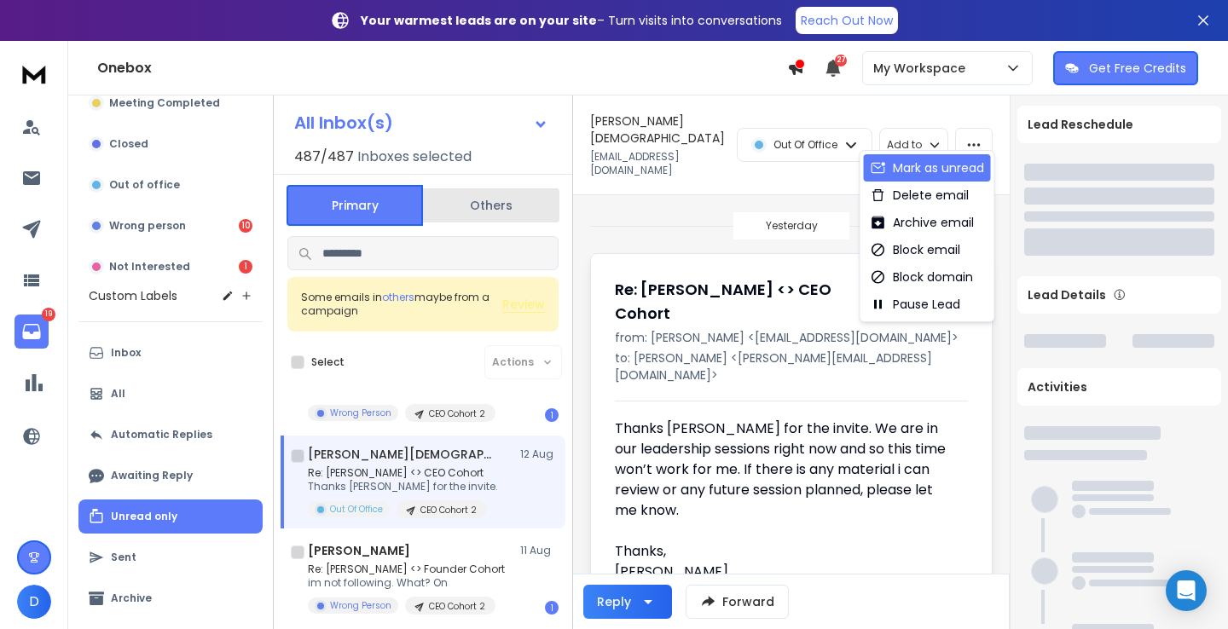
click at [960, 169] on div "Mark as unread" at bounding box center [926, 167] width 113 height 17
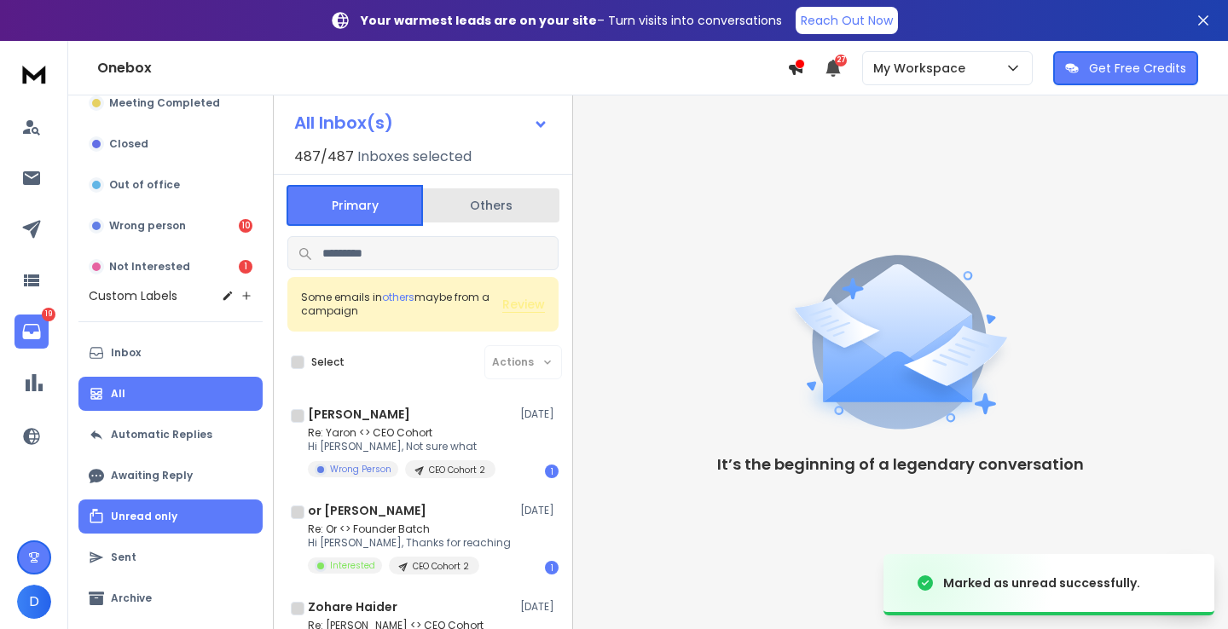
scroll to position [1642, 0]
click at [213, 380] on button "All" at bounding box center [170, 394] width 184 height 34
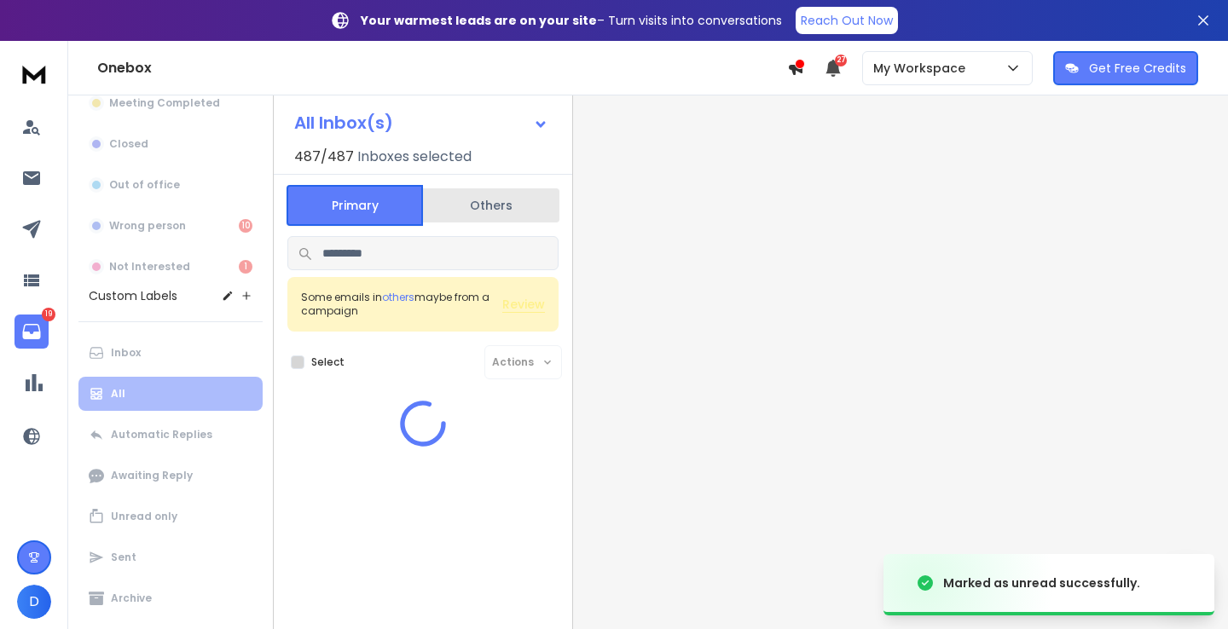
scroll to position [0, 0]
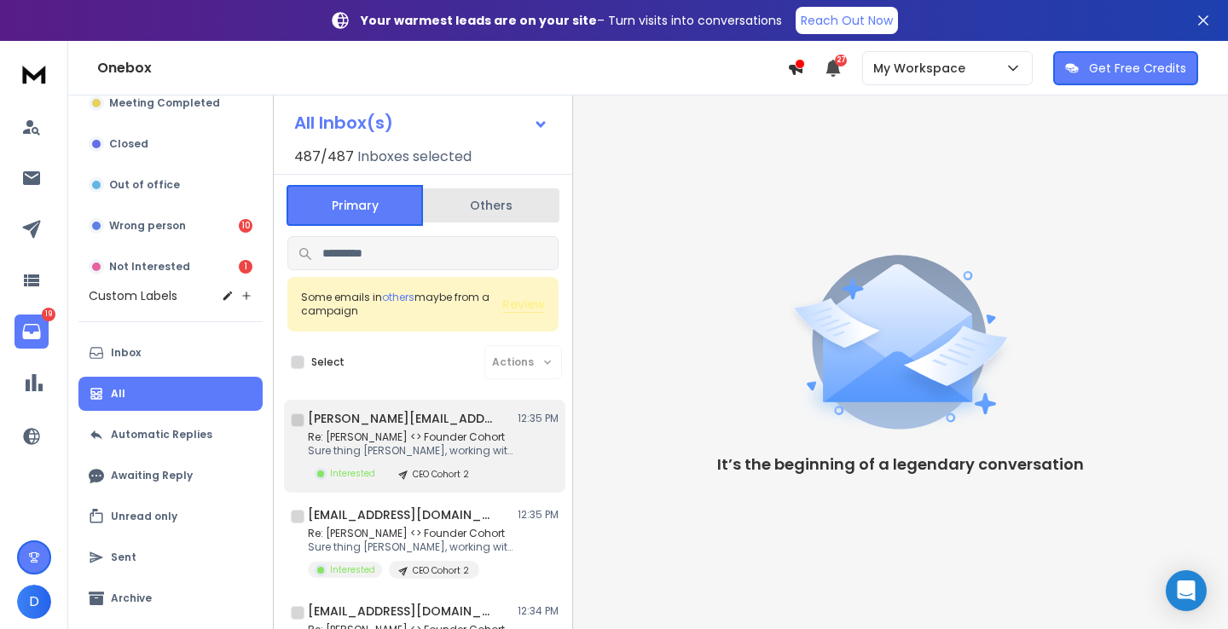
click at [524, 432] on div "Re: [PERSON_NAME] <> Founder Cohort Sure thing [PERSON_NAME], working with Inte…" at bounding box center [433, 456] width 251 height 52
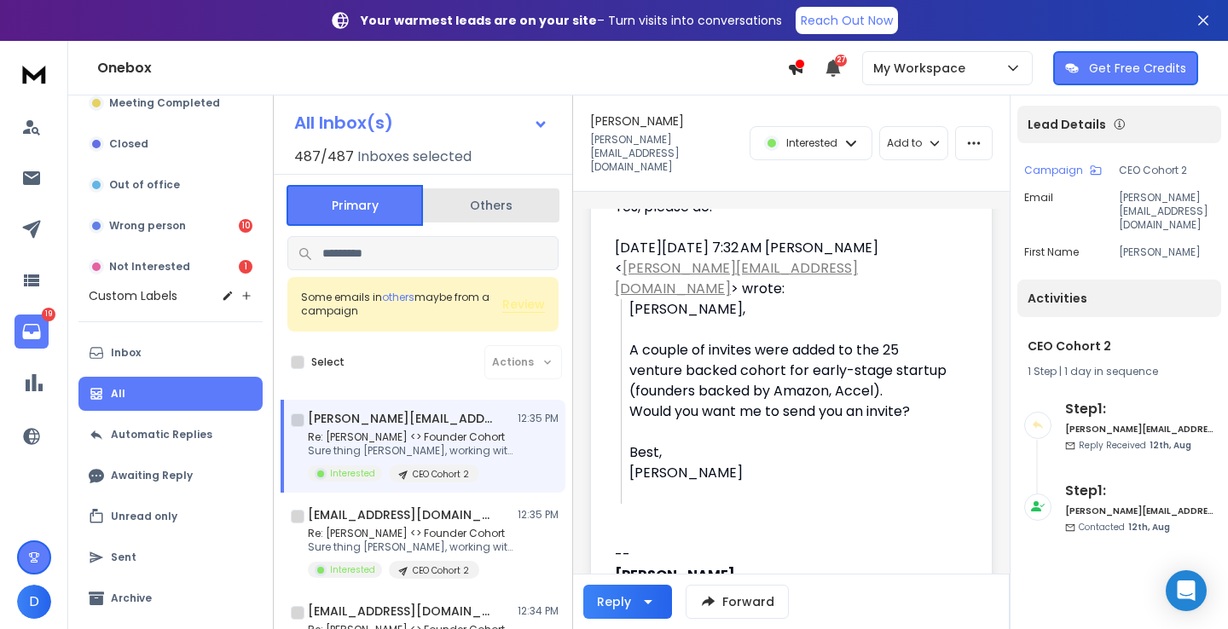
scroll to position [471, 0]
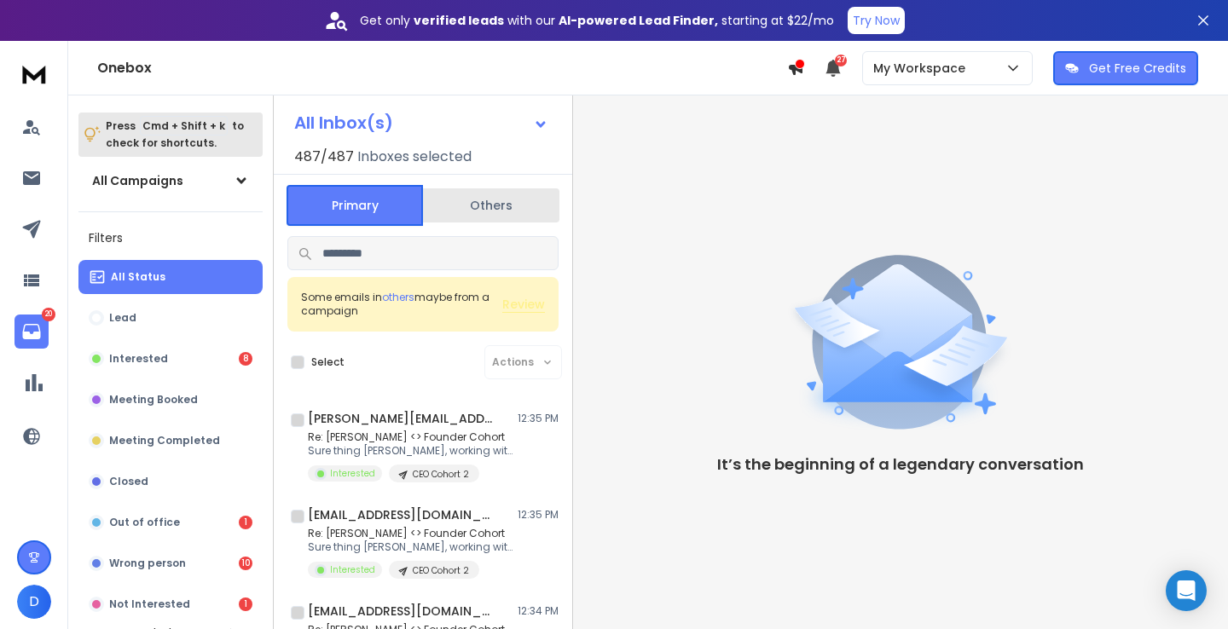
click at [471, 192] on button "Others" at bounding box center [491, 206] width 136 height 38
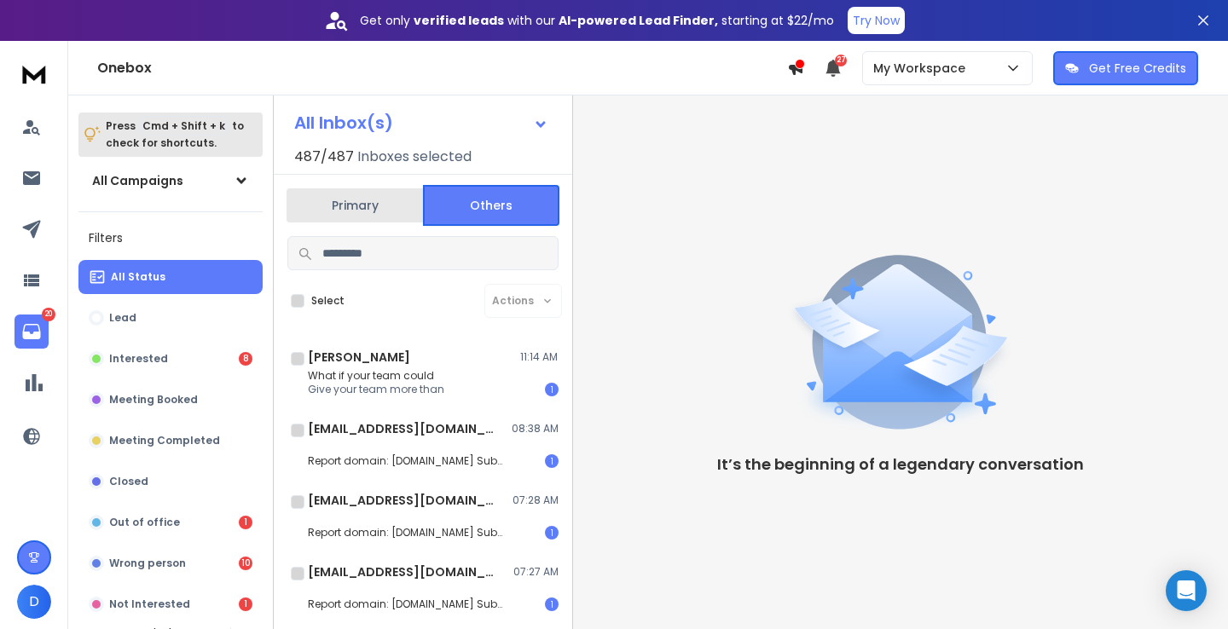
click at [402, 203] on button "Primary" at bounding box center [354, 206] width 136 height 38
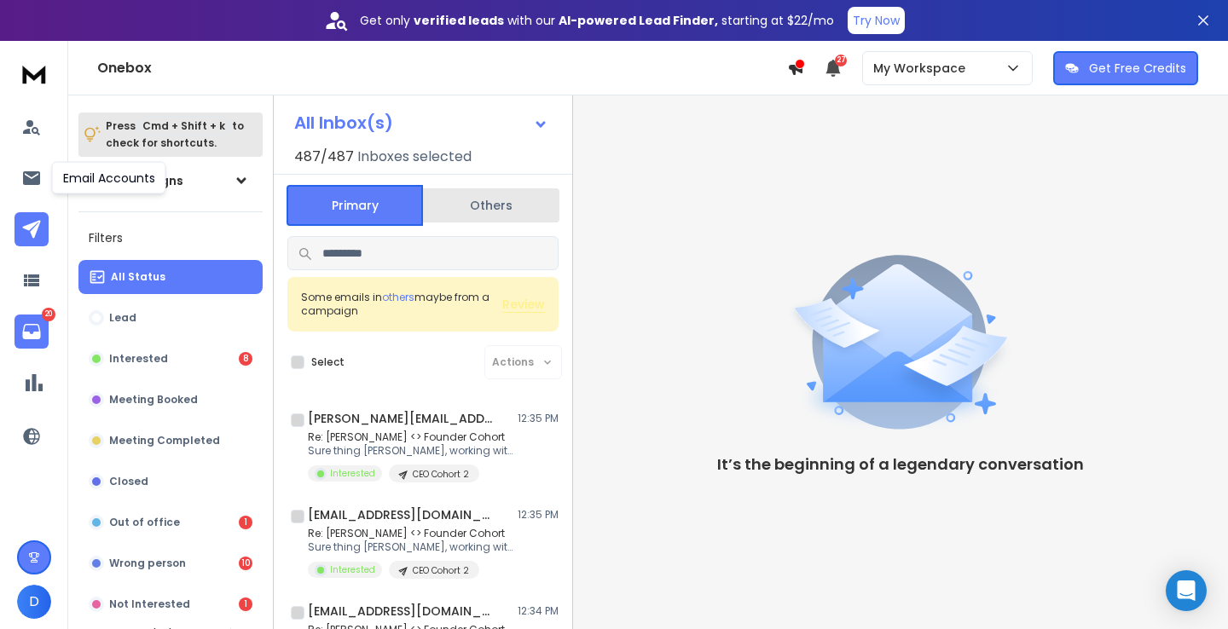
click at [27, 214] on link at bounding box center [31, 229] width 34 height 34
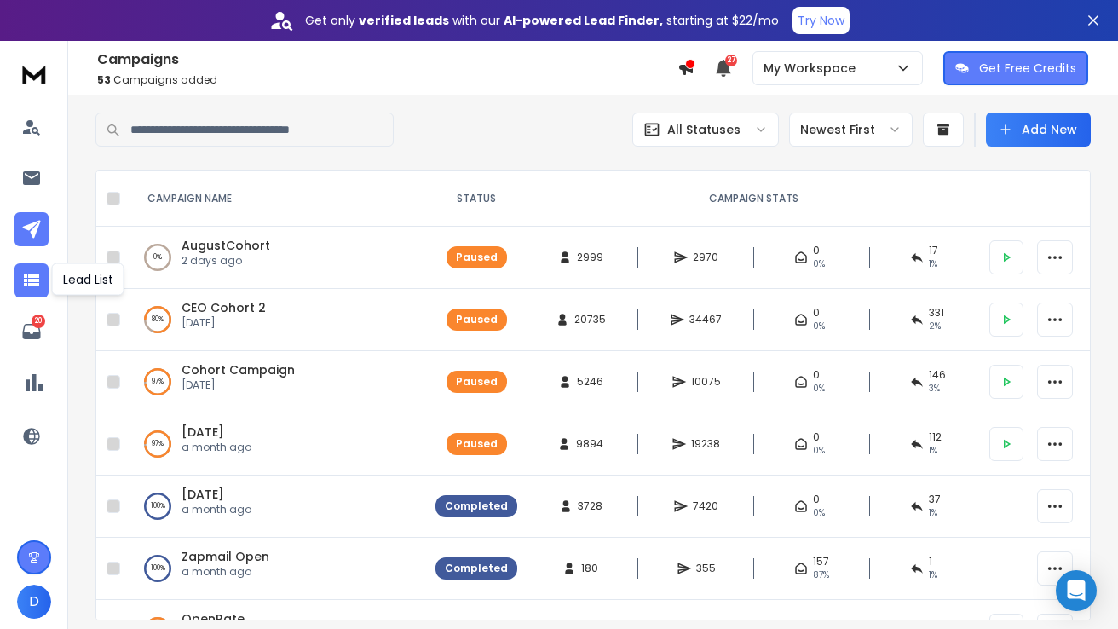
click at [40, 282] on icon at bounding box center [31, 280] width 20 height 20
click at [32, 320] on p "20" at bounding box center [39, 322] width 14 height 14
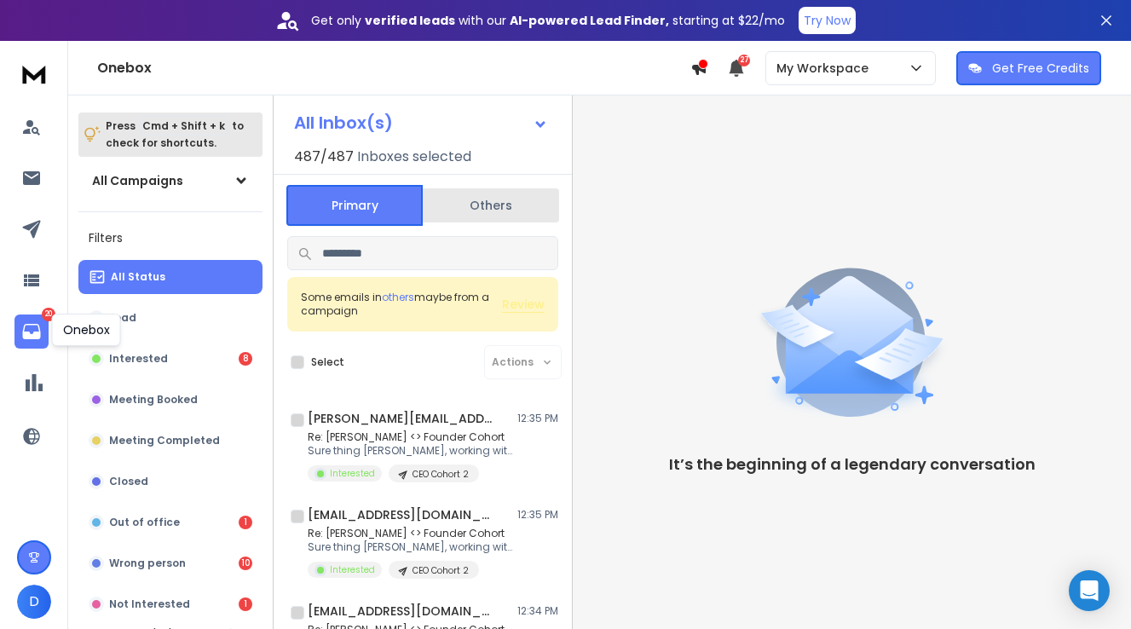
click at [503, 206] on button "Others" at bounding box center [491, 206] width 136 height 38
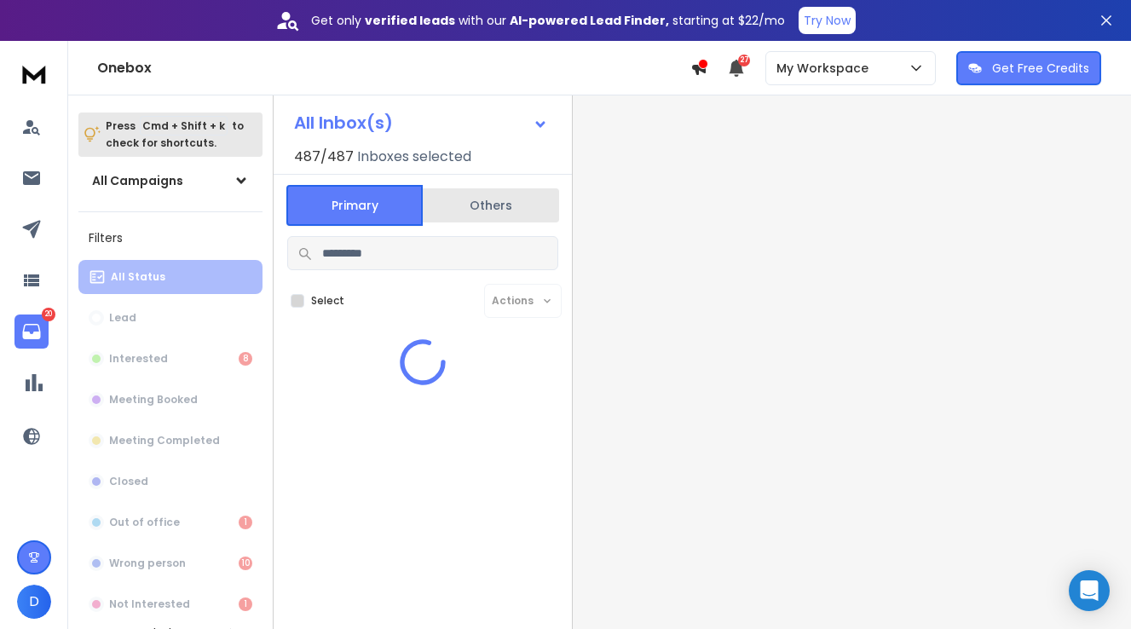
click at [372, 199] on button "Primary" at bounding box center [354, 205] width 136 height 41
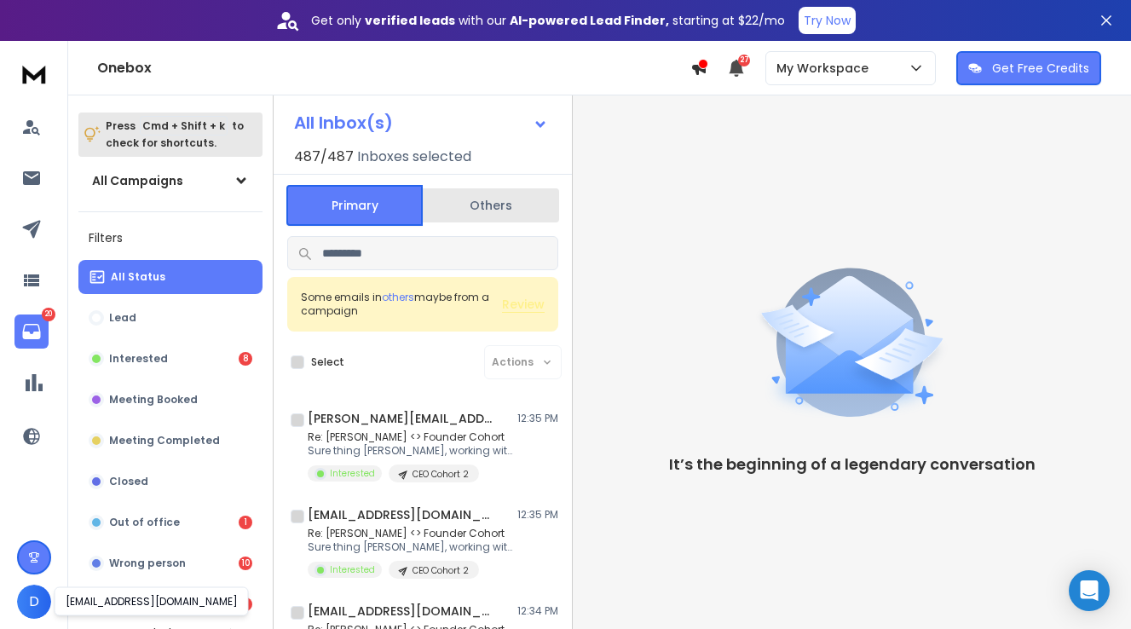
click at [32, 601] on span "D" at bounding box center [34, 602] width 34 height 34
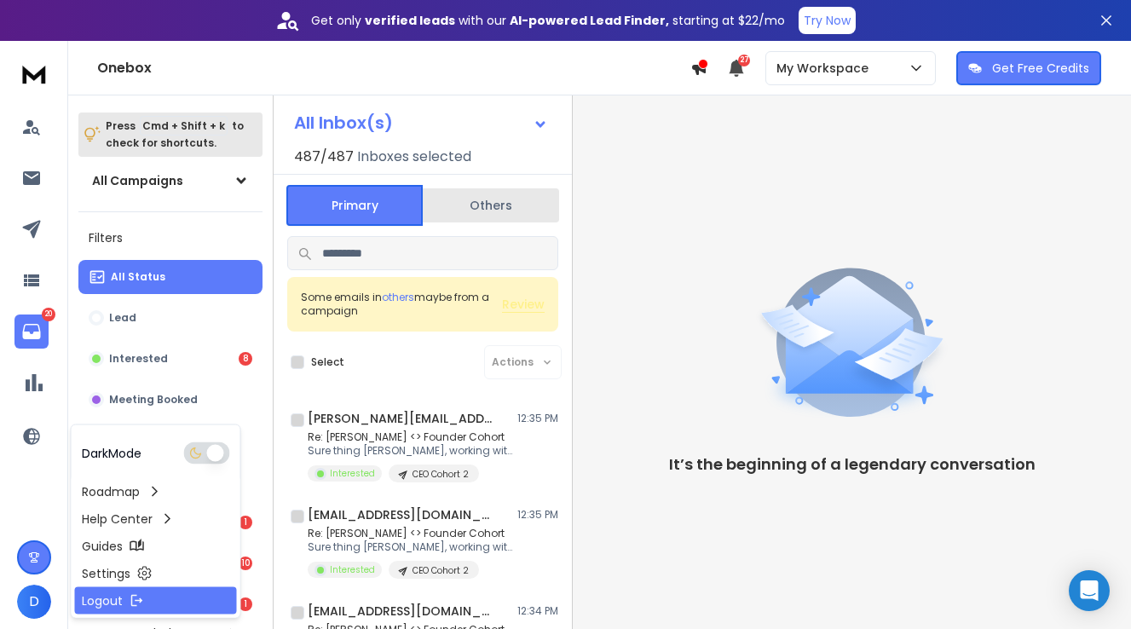
click at [89, 598] on p "Logout" at bounding box center [102, 600] width 41 height 17
